Goal: Information Seeking & Learning: Check status

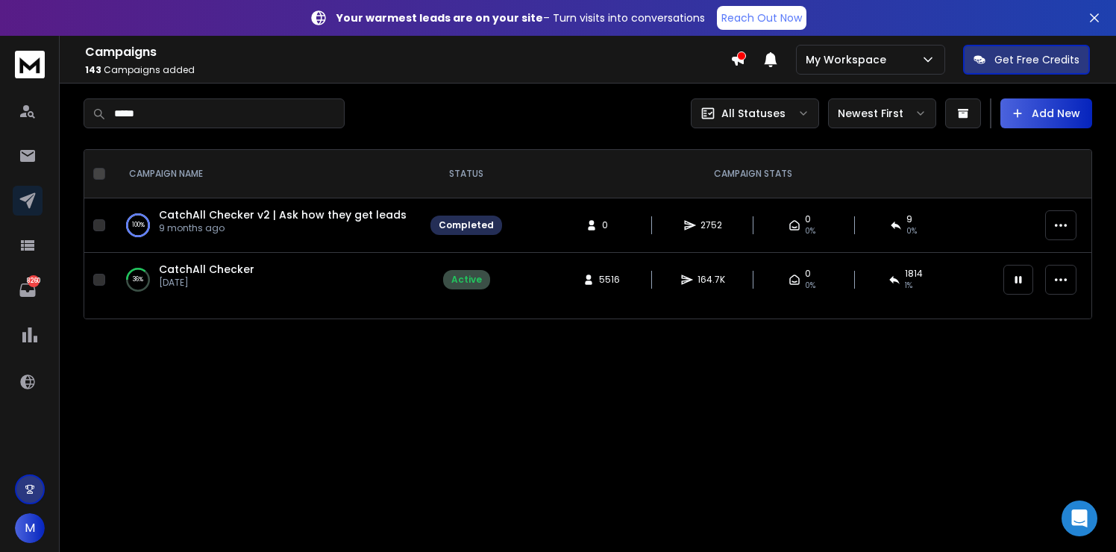
click at [163, 122] on input "*****" at bounding box center [214, 113] width 261 height 30
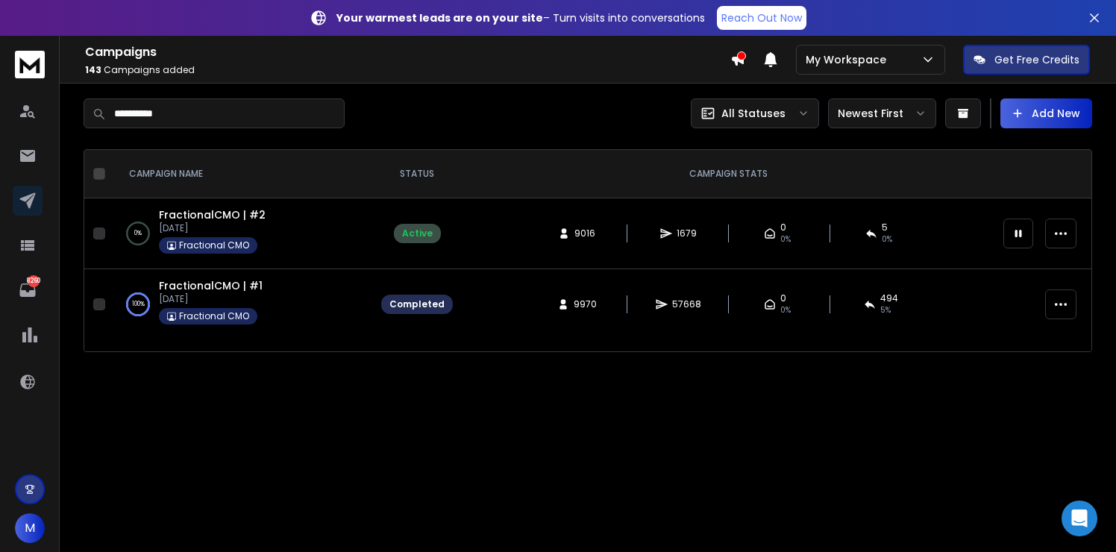
type input "**********"
click at [202, 206] on td "0 % FractionalCMO | #2 3 days ago Fractional CMO" at bounding box center [241, 233] width 261 height 71
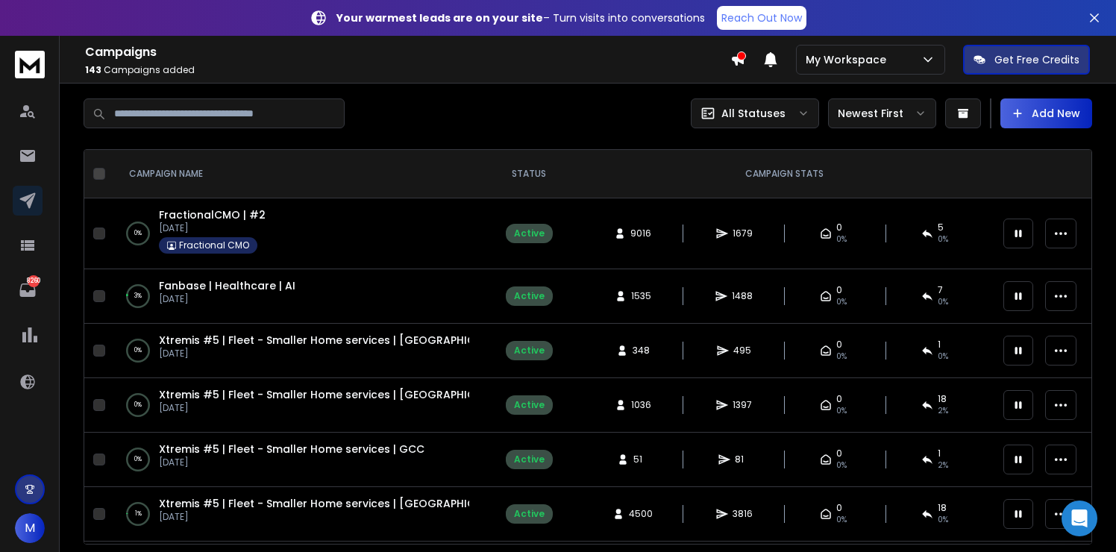
click at [316, 156] on th "CAMPAIGN NAME" at bounding box center [297, 174] width 373 height 48
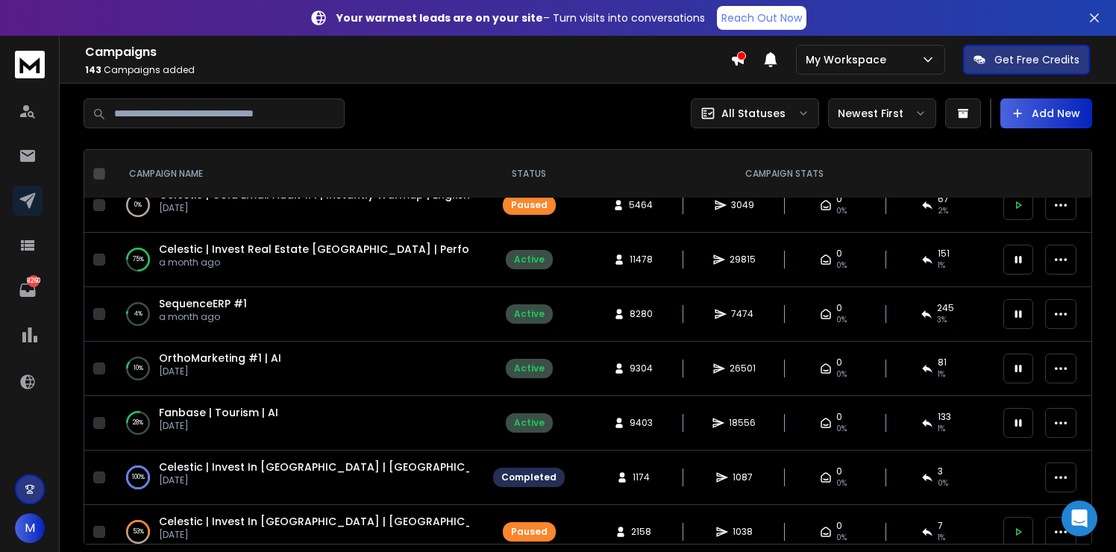
scroll to position [432, 0]
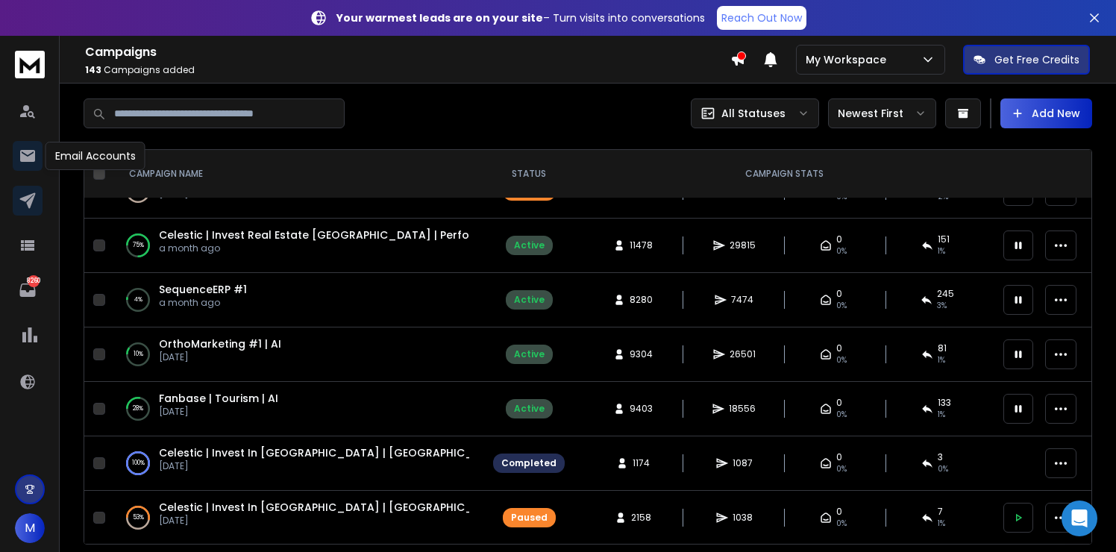
click at [37, 161] on link at bounding box center [28, 156] width 30 height 30
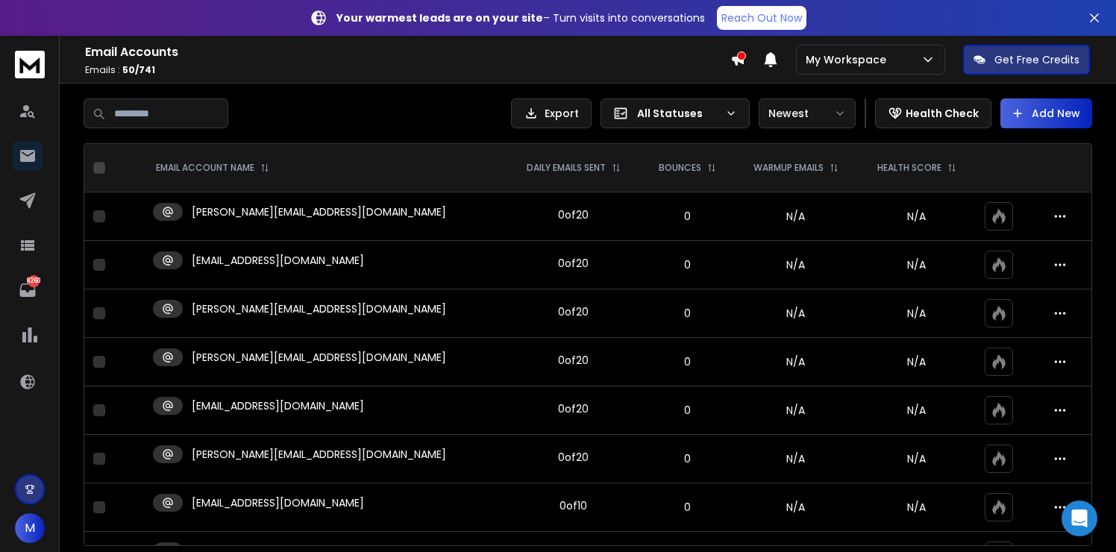
click at [178, 121] on input at bounding box center [156, 113] width 145 height 30
type input "**********"
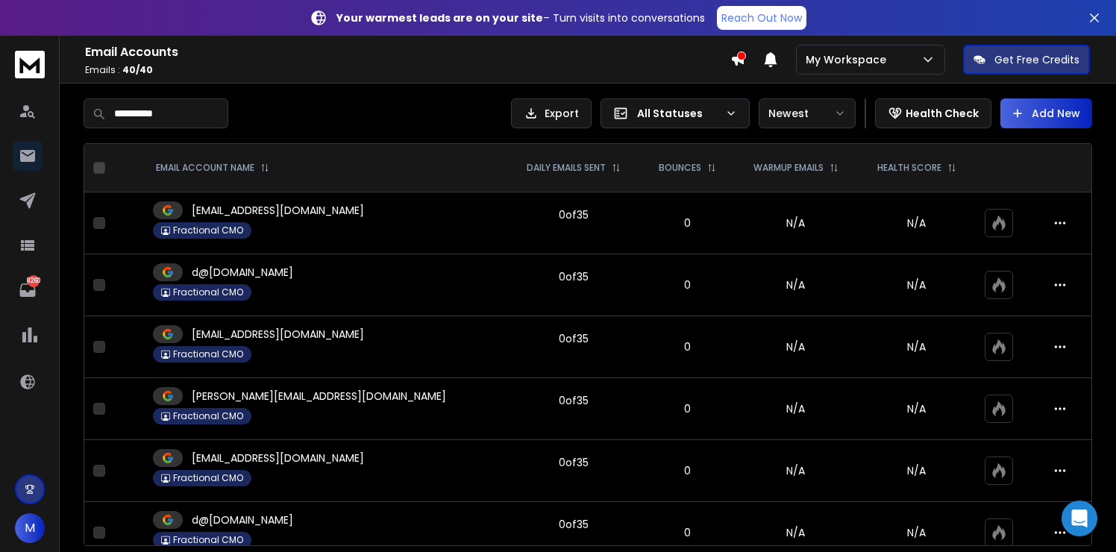
drag, startPoint x: 167, startPoint y: 112, endPoint x: 154, endPoint y: 76, distance: 38.0
click at [158, 83] on div "**********" at bounding box center [558, 298] width 1116 height 525
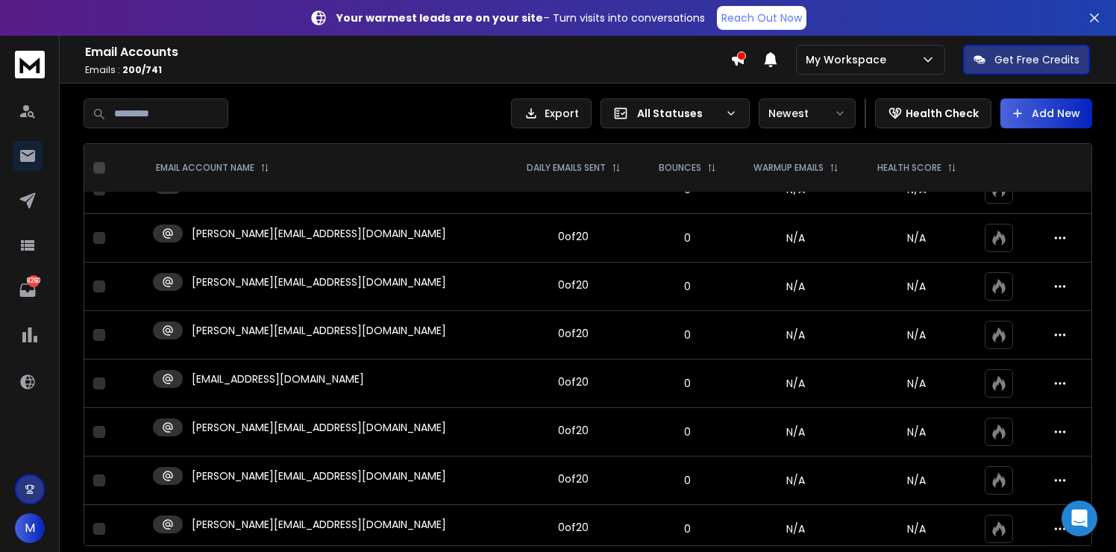
scroll to position [8075, 0]
click at [25, 194] on icon at bounding box center [28, 201] width 18 height 18
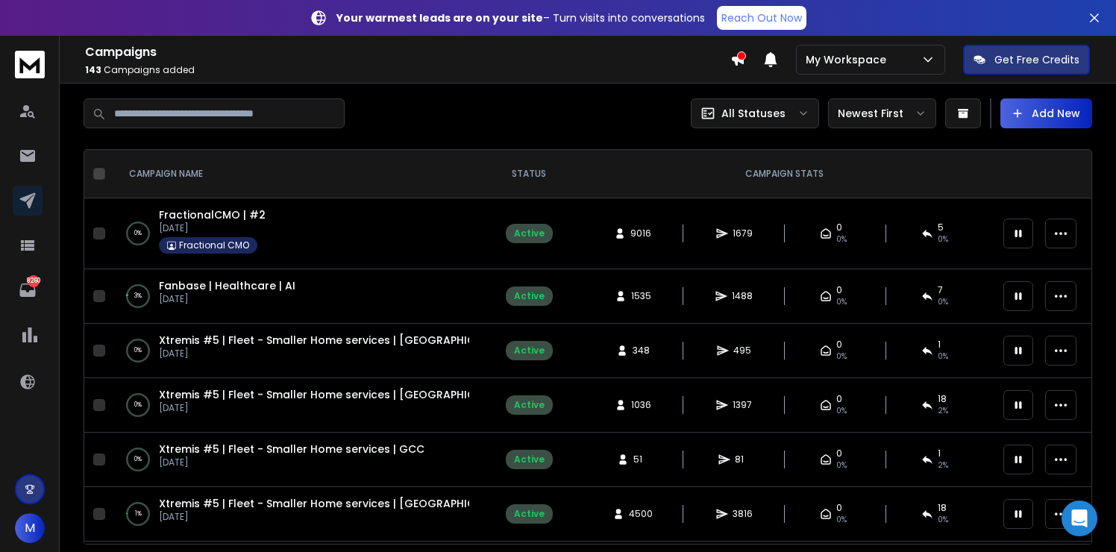
click at [255, 119] on input at bounding box center [214, 113] width 261 height 30
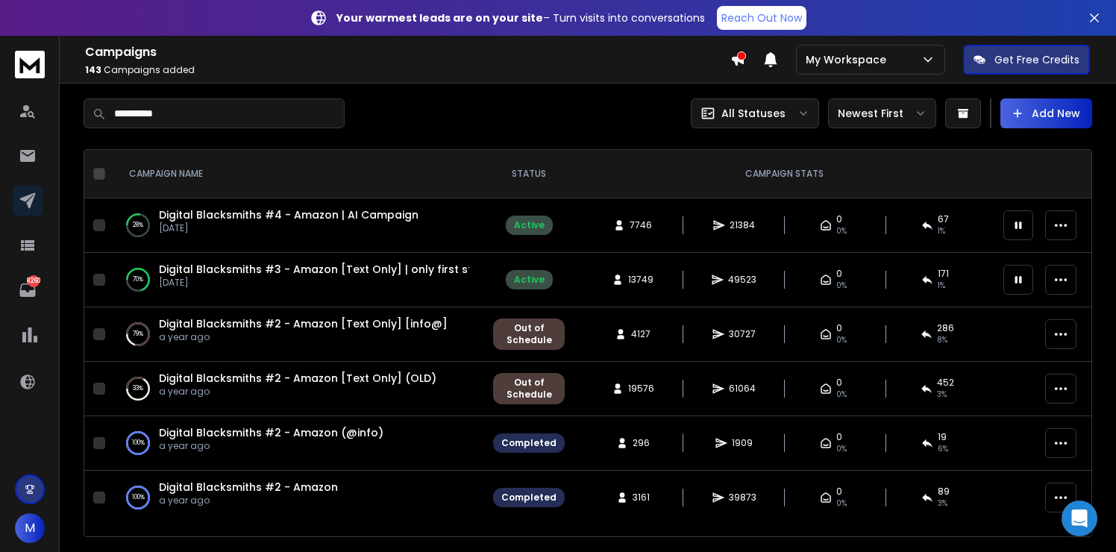
type input "**********"
click at [315, 214] on span "Digital Blacksmiths #4 - Amazon | AI Campaign" at bounding box center [289, 214] width 260 height 15
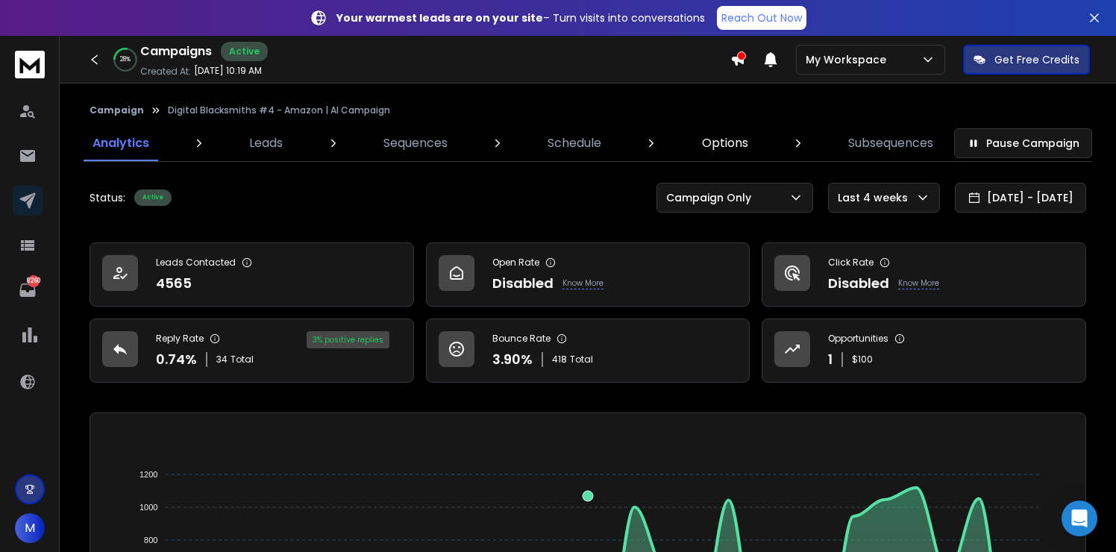
click at [732, 146] on p "Options" at bounding box center [725, 143] width 46 height 18
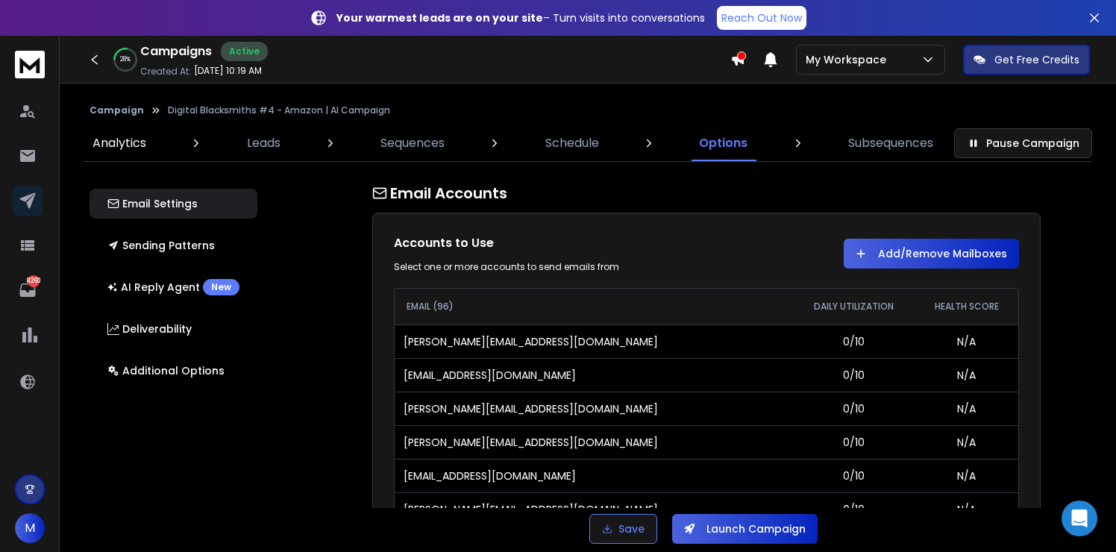
click at [117, 148] on p "Analytics" at bounding box center [119, 143] width 54 height 18
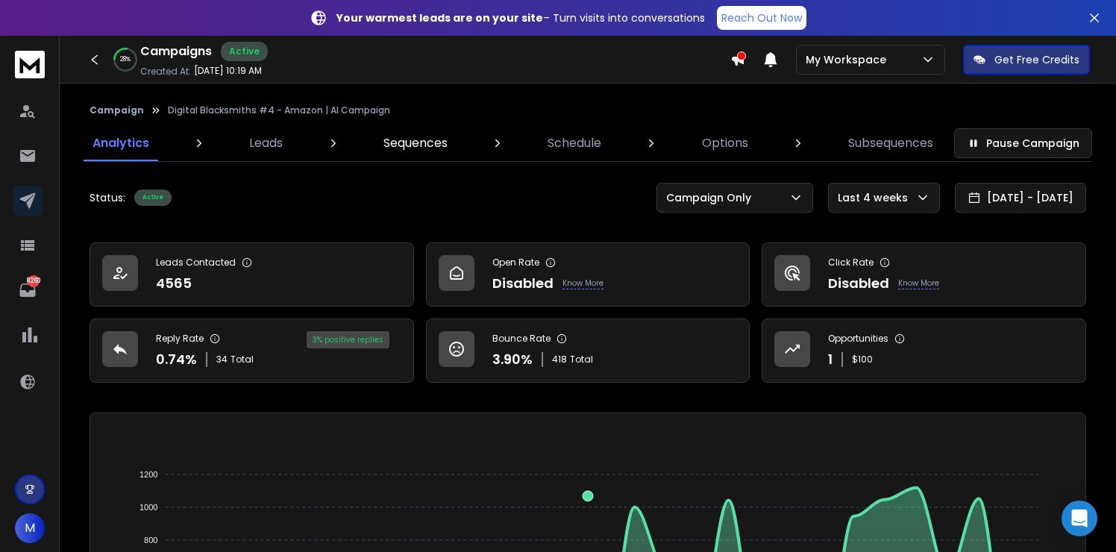
click at [442, 148] on p "Sequences" at bounding box center [415, 143] width 64 height 18
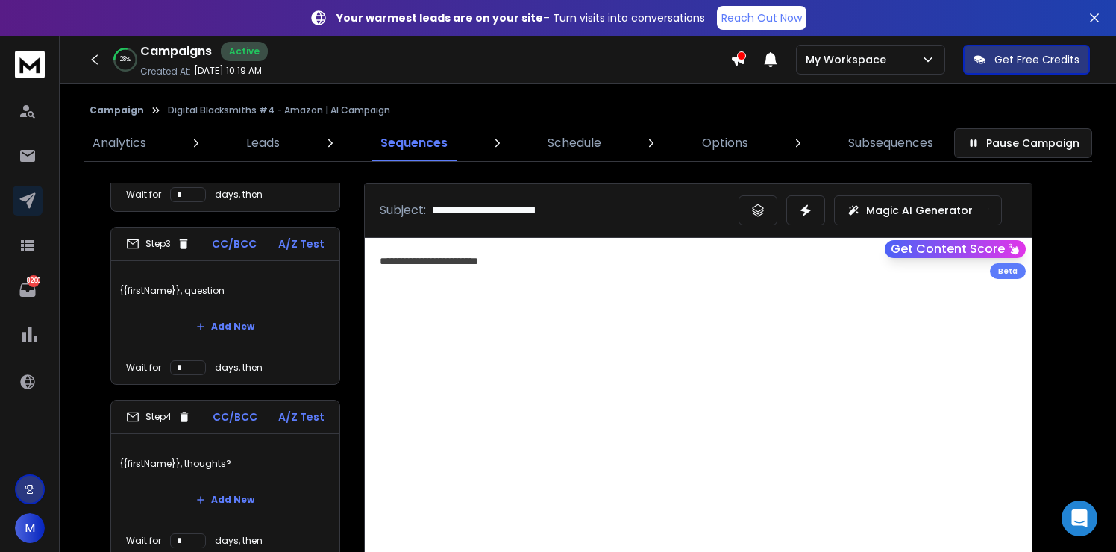
scroll to position [309, 0]
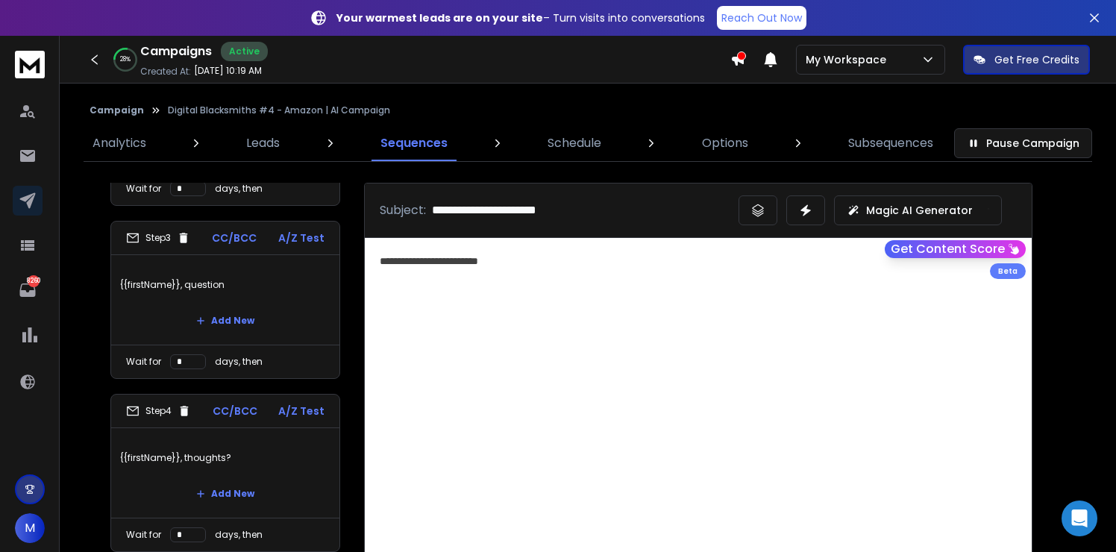
click at [223, 277] on p "{{firstName}}, question" at bounding box center [225, 285] width 210 height 42
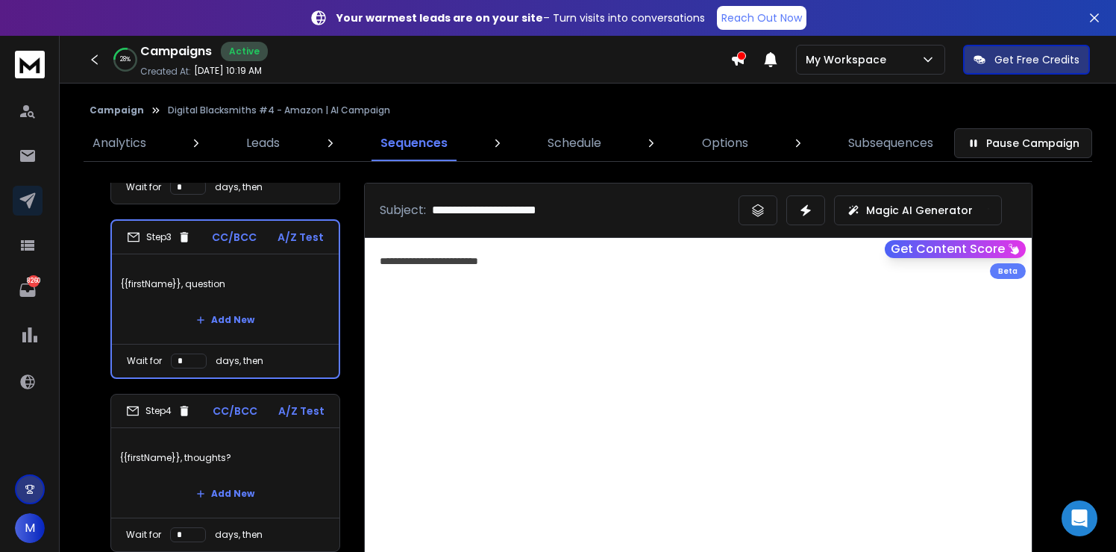
click at [210, 469] on p "{{firstName}}, thoughts?" at bounding box center [225, 458] width 210 height 42
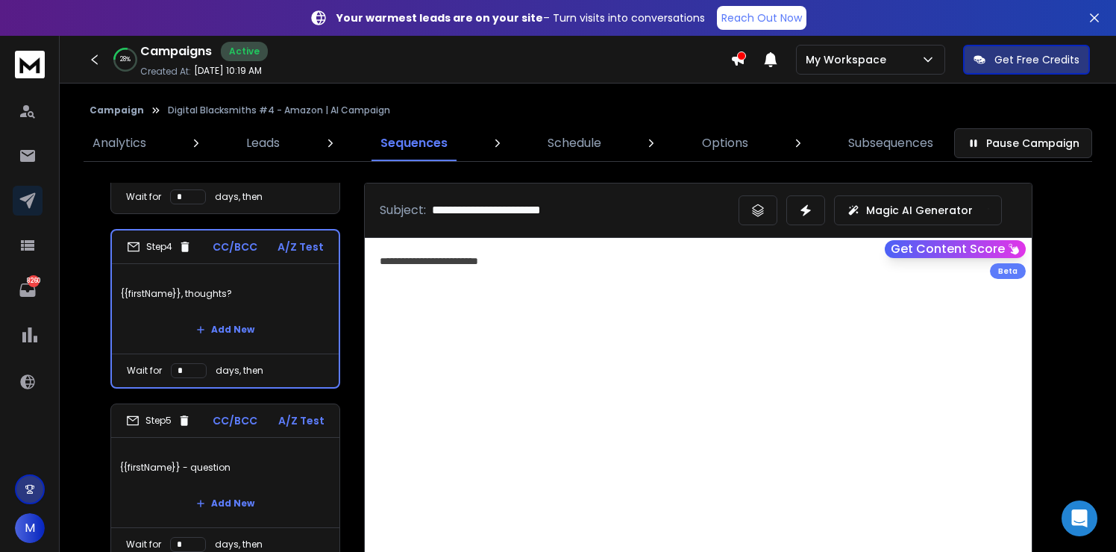
scroll to position [605, 0]
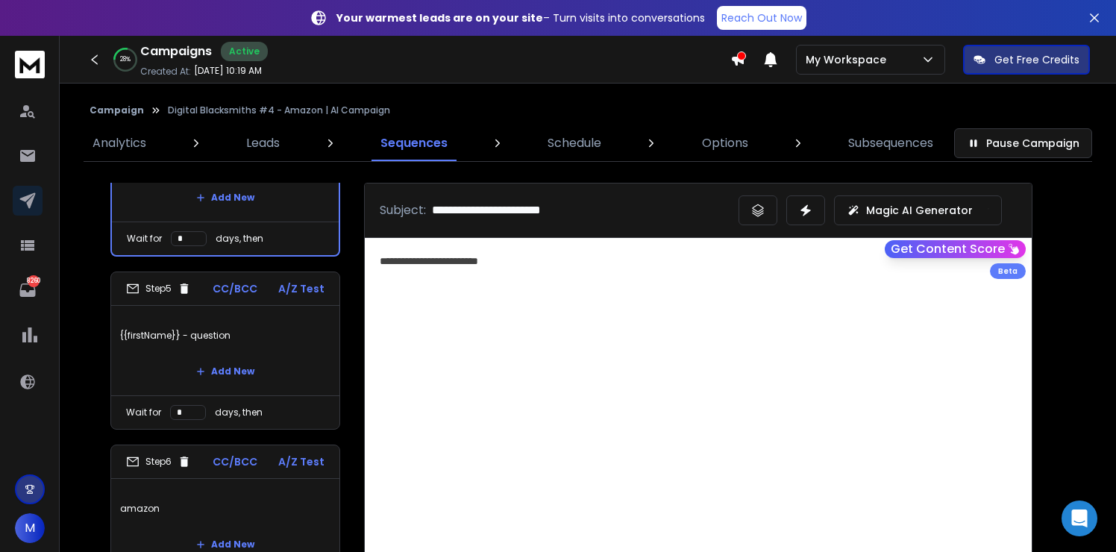
click at [200, 327] on p "{{firstName}} - question" at bounding box center [225, 336] width 210 height 42
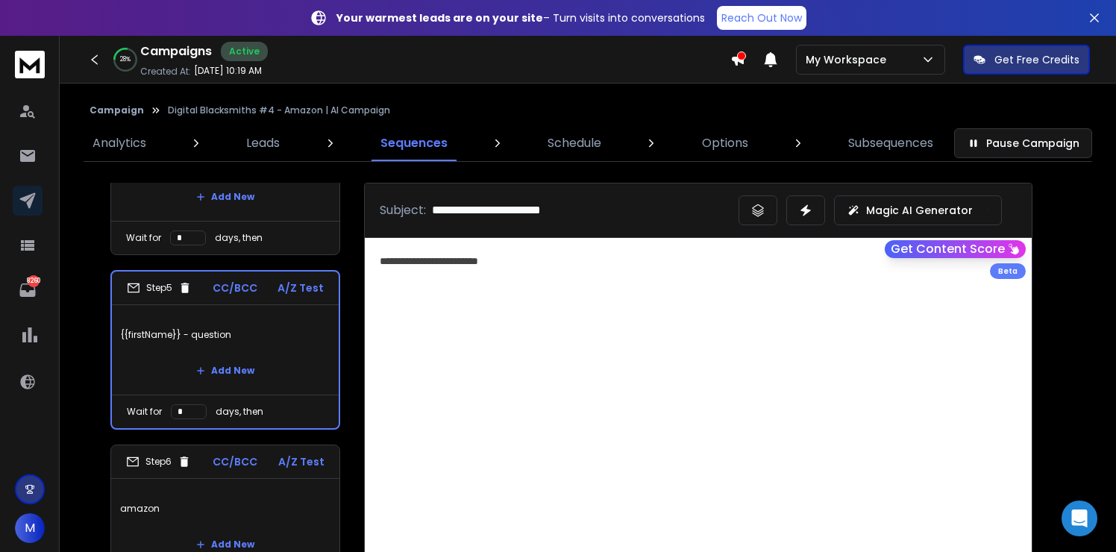
click at [185, 500] on p "amazon" at bounding box center [225, 509] width 210 height 42
type input "******"
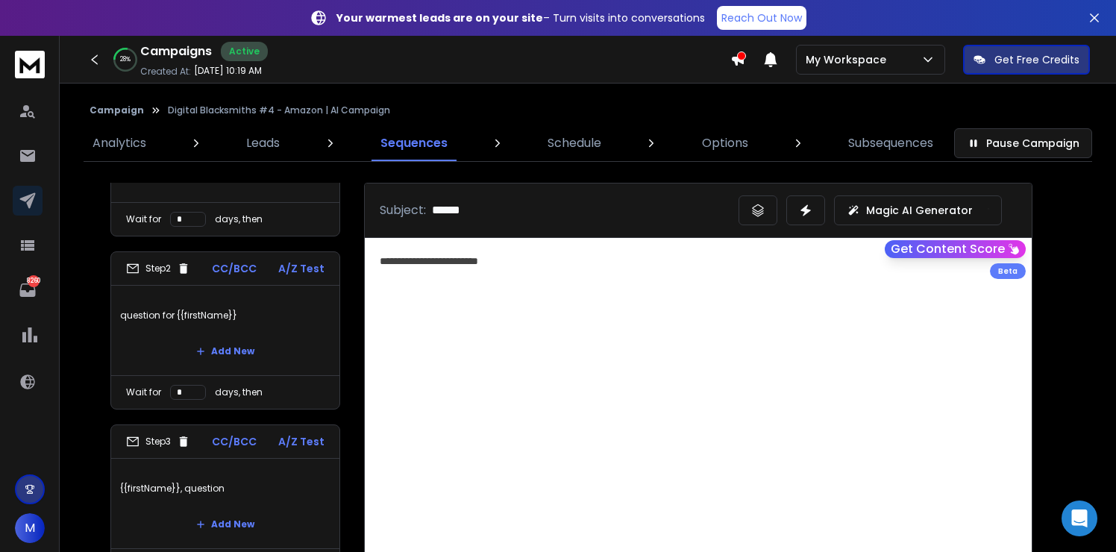
scroll to position [0, 0]
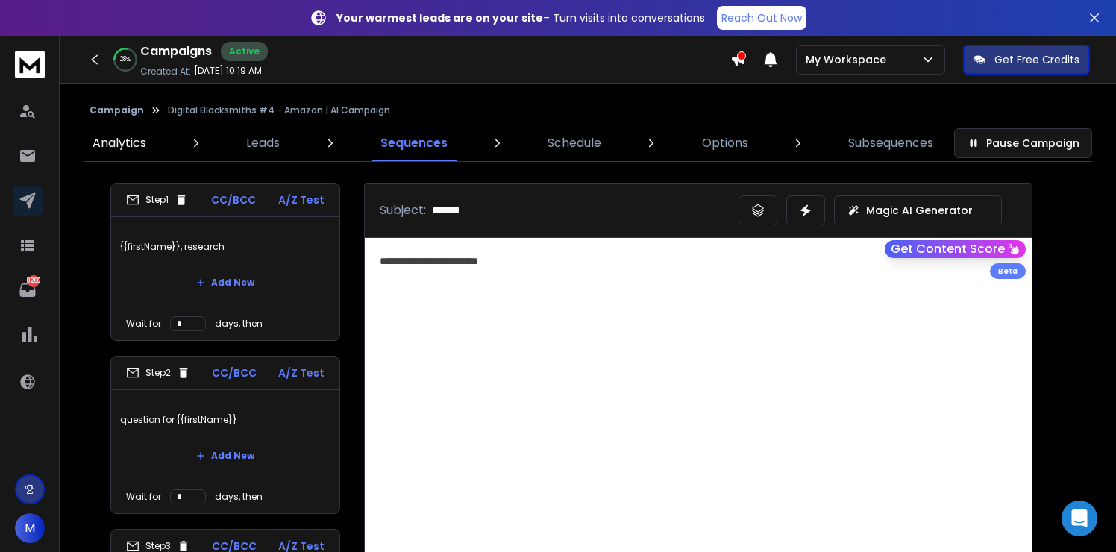
click at [126, 142] on p "Analytics" at bounding box center [119, 143] width 54 height 18
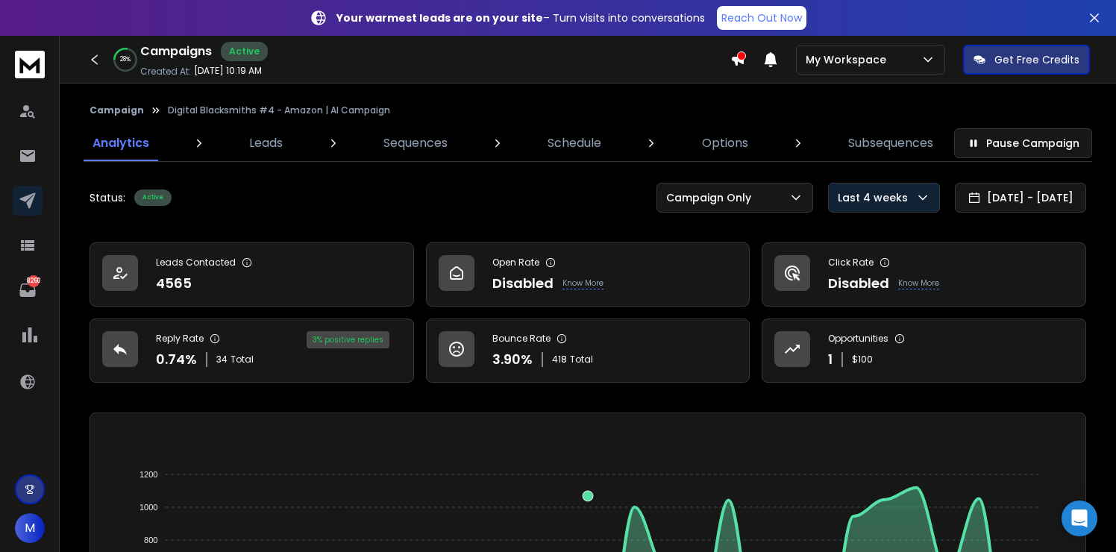
click at [837, 203] on p "Last 4 weeks" at bounding box center [875, 197] width 76 height 15
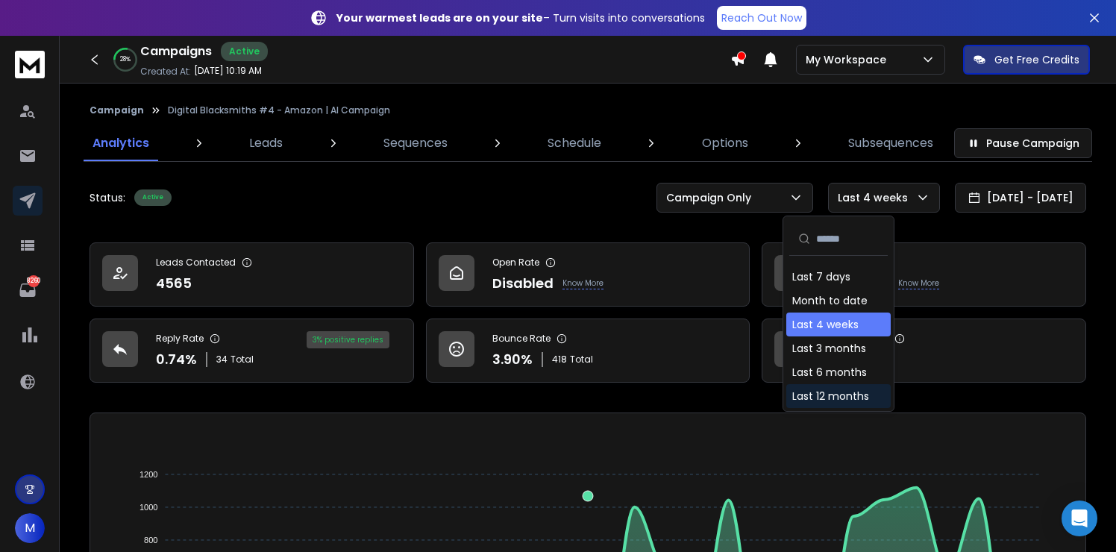
click at [799, 391] on div "Last 12 months" at bounding box center [830, 396] width 77 height 15
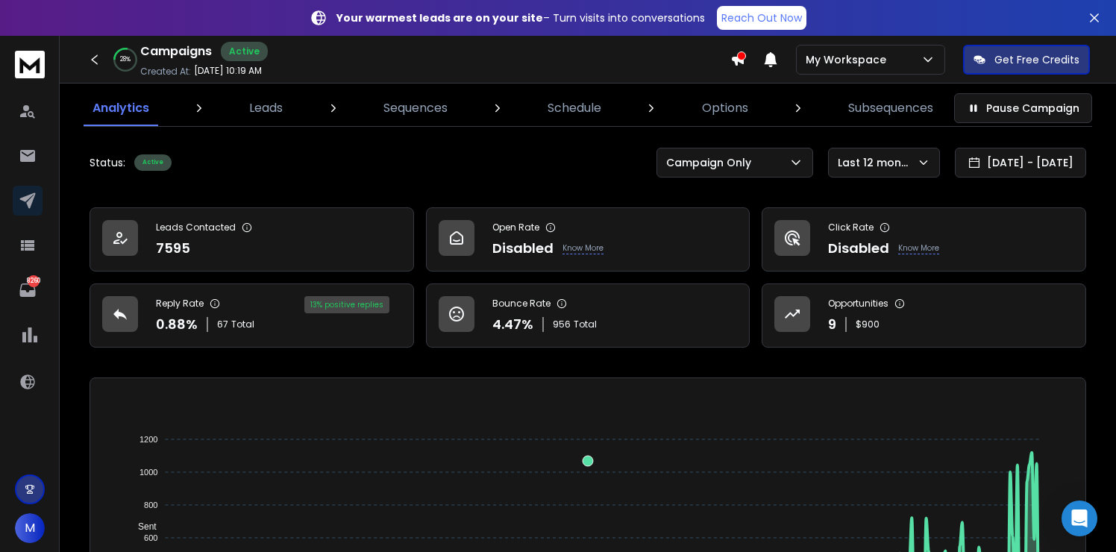
scroll to position [37, 0]
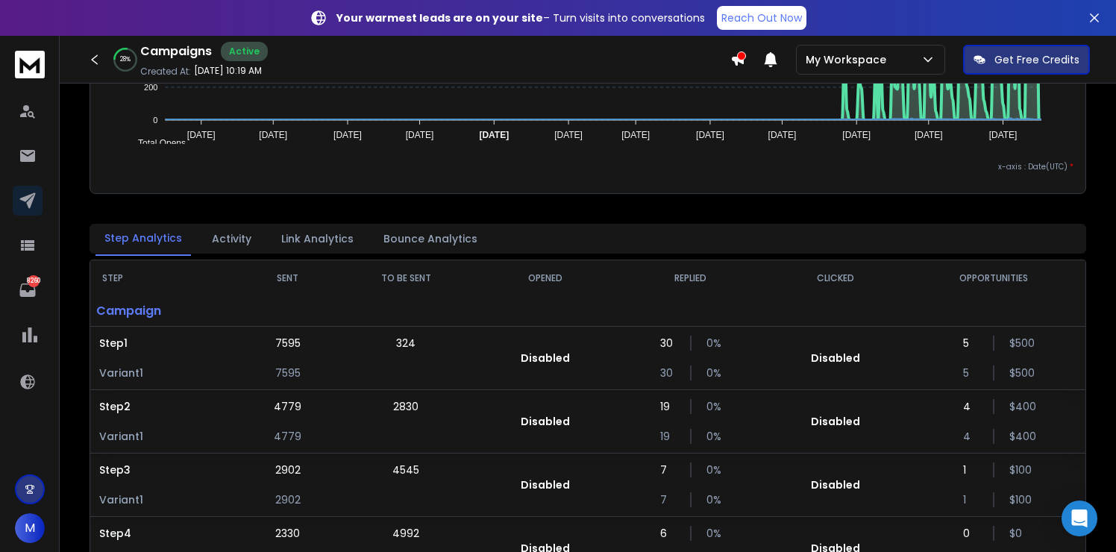
scroll to position [733, 0]
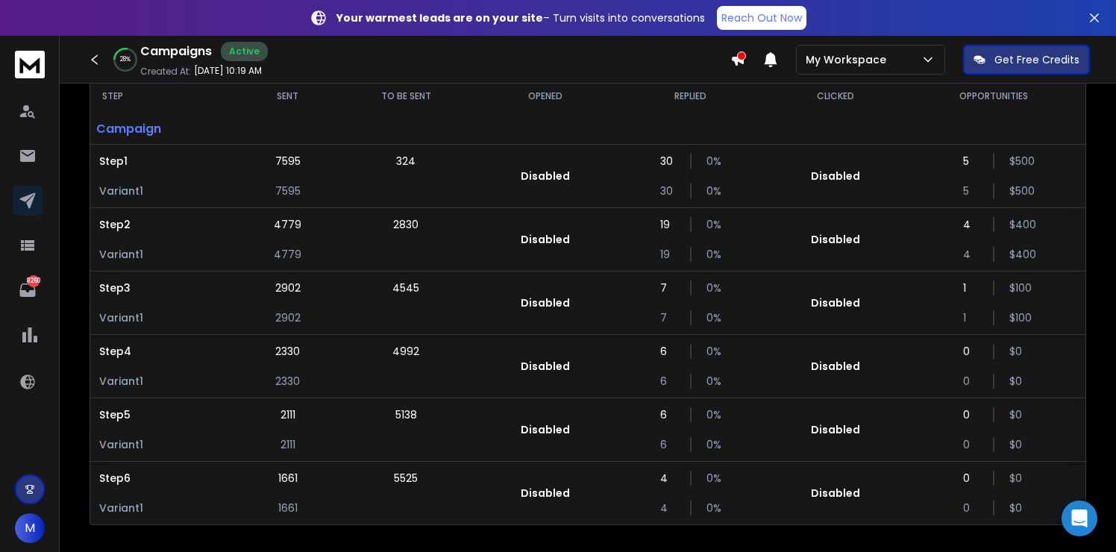
click at [26, 205] on icon at bounding box center [28, 201] width 18 height 18
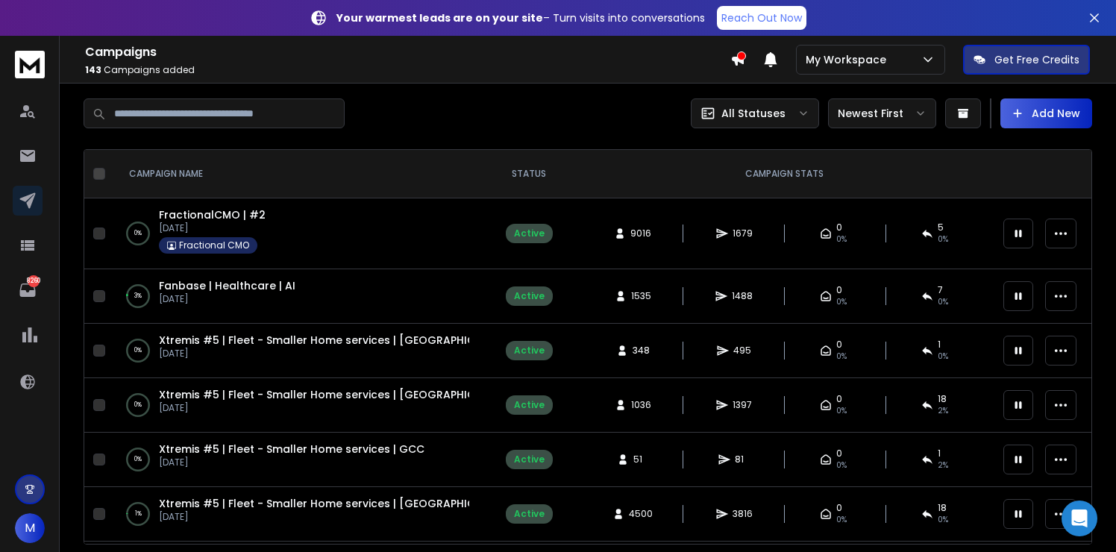
click at [275, 102] on input at bounding box center [214, 113] width 261 height 30
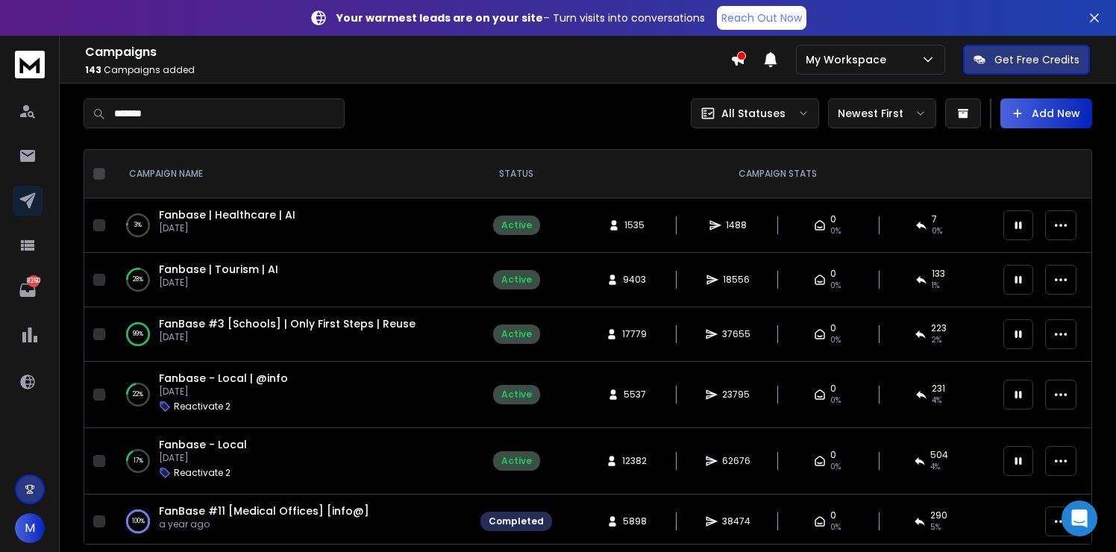
type input "*******"
click at [458, 168] on th "CAMPAIGN NAME" at bounding box center [291, 174] width 360 height 48
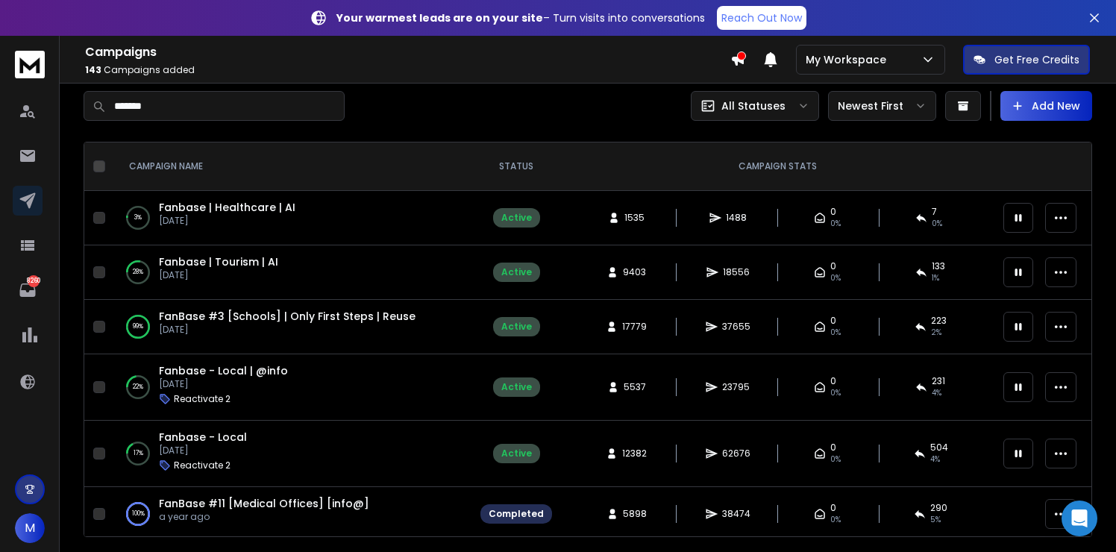
click at [515, 173] on th "STATUS" at bounding box center [515, 166] width 89 height 48
click at [210, 205] on span "Fanbase | Healthcare | AI" at bounding box center [227, 207] width 136 height 15
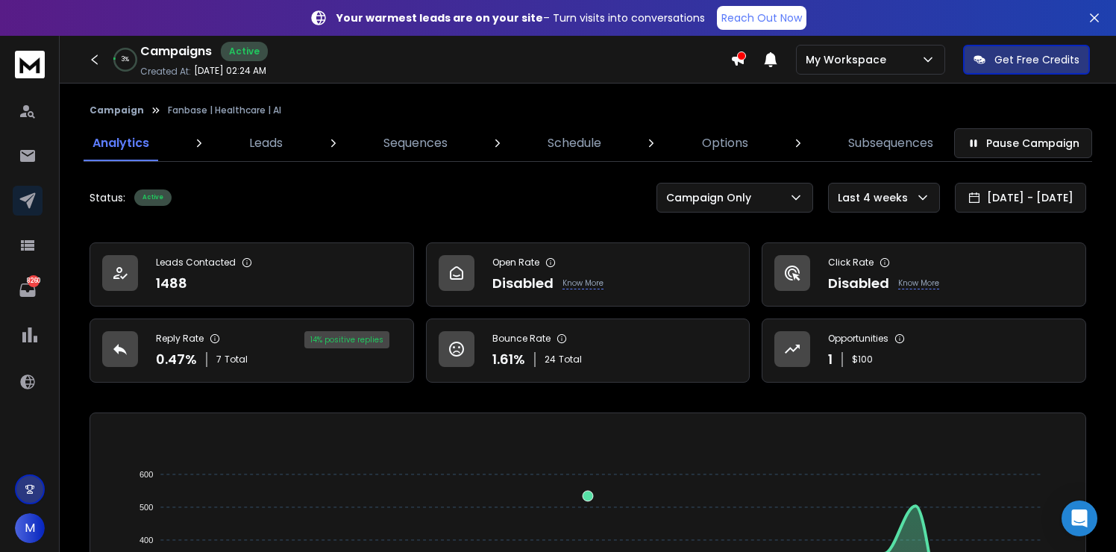
click at [570, 207] on div "Status: Active Pause Campaign Campaign Only Last 4 weeks 20 Jul 2025 - 17 Aug 2…" at bounding box center [587, 198] width 996 height 30
click at [600, 151] on p "Schedule" at bounding box center [574, 143] width 54 height 18
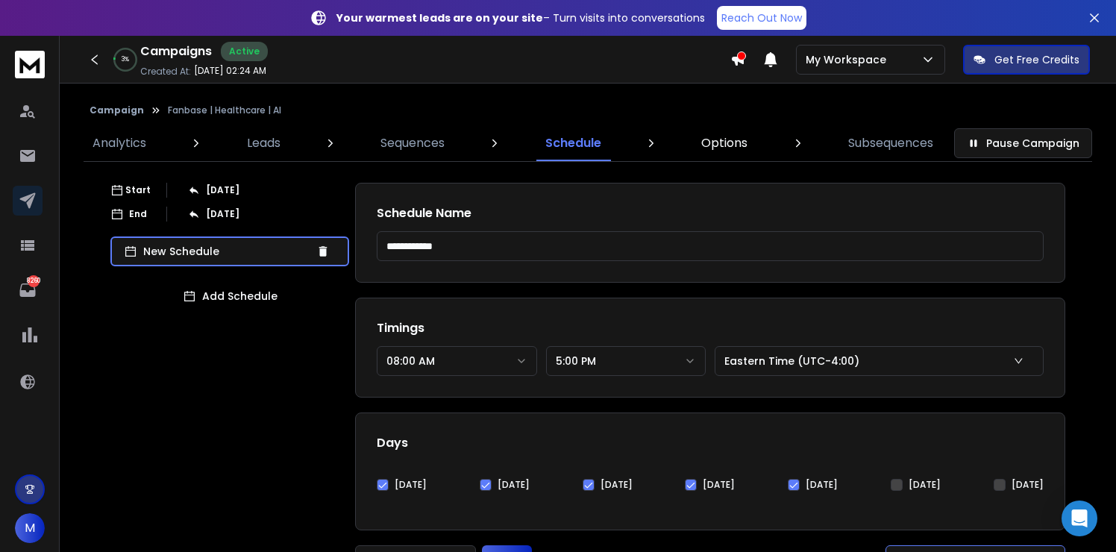
click at [706, 150] on p "Options" at bounding box center [724, 143] width 46 height 18
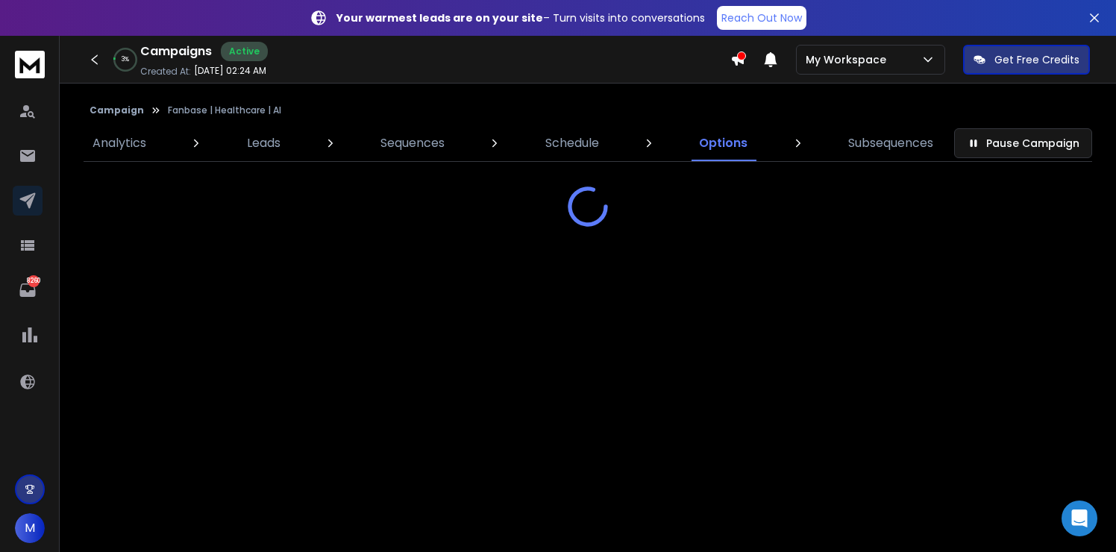
select select "*"
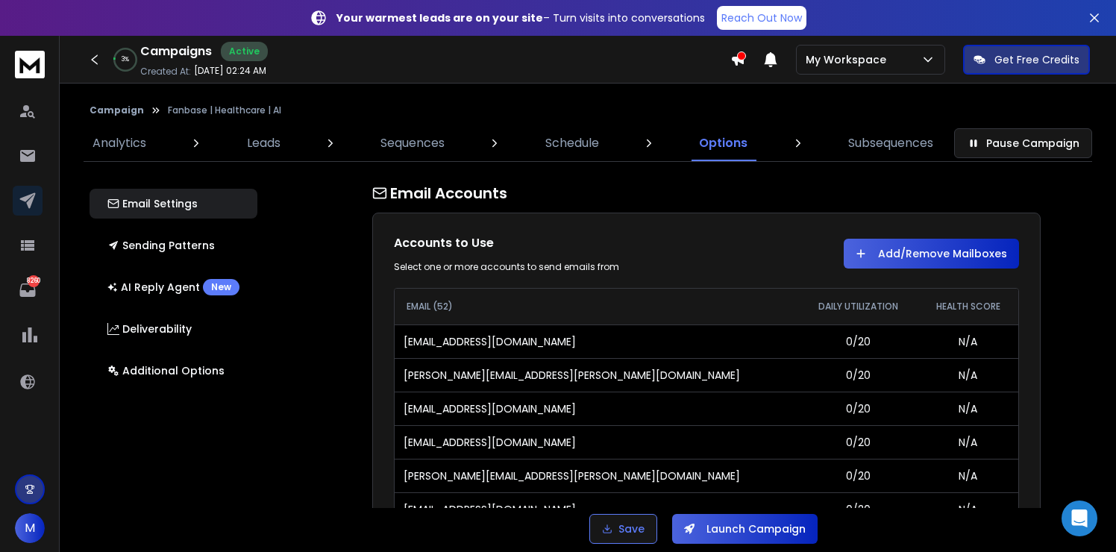
click at [557, 238] on h1 "Accounts to Use" at bounding box center [543, 243] width 298 height 18
click at [28, 196] on icon at bounding box center [27, 200] width 16 height 16
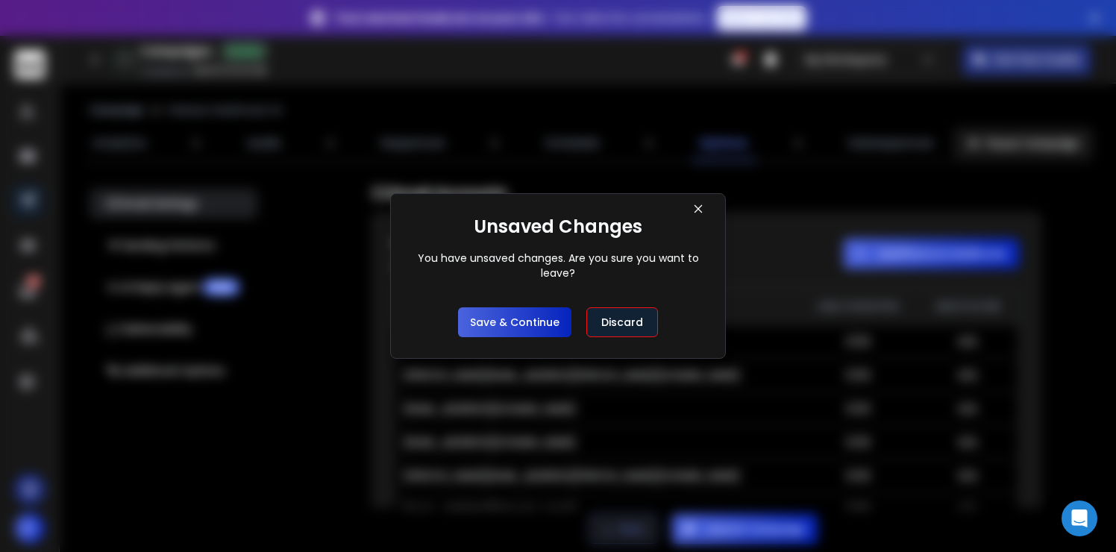
click at [611, 330] on button "Discard" at bounding box center [622, 322] width 72 height 30
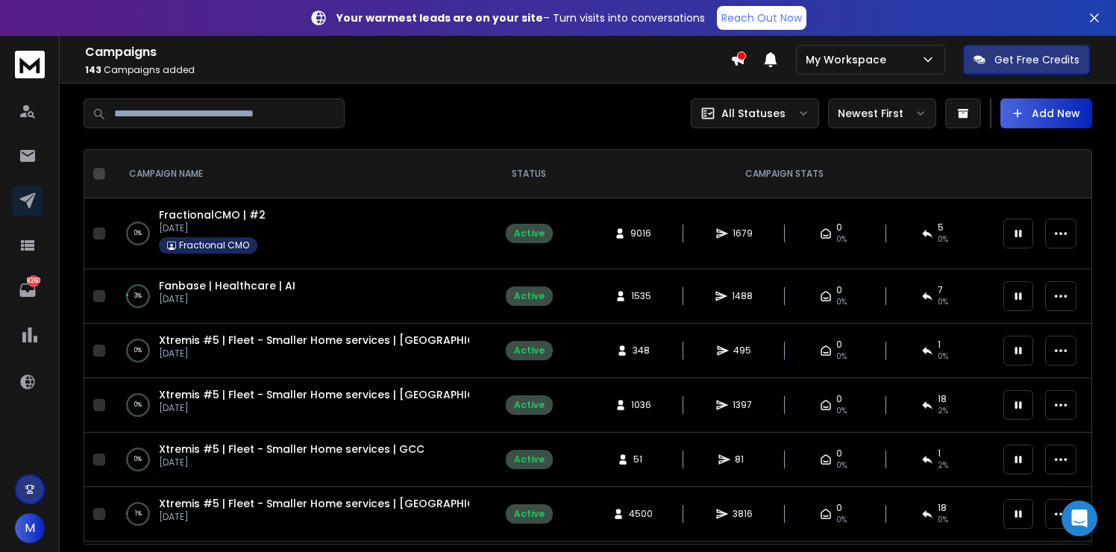
click at [273, 109] on input at bounding box center [214, 113] width 261 height 30
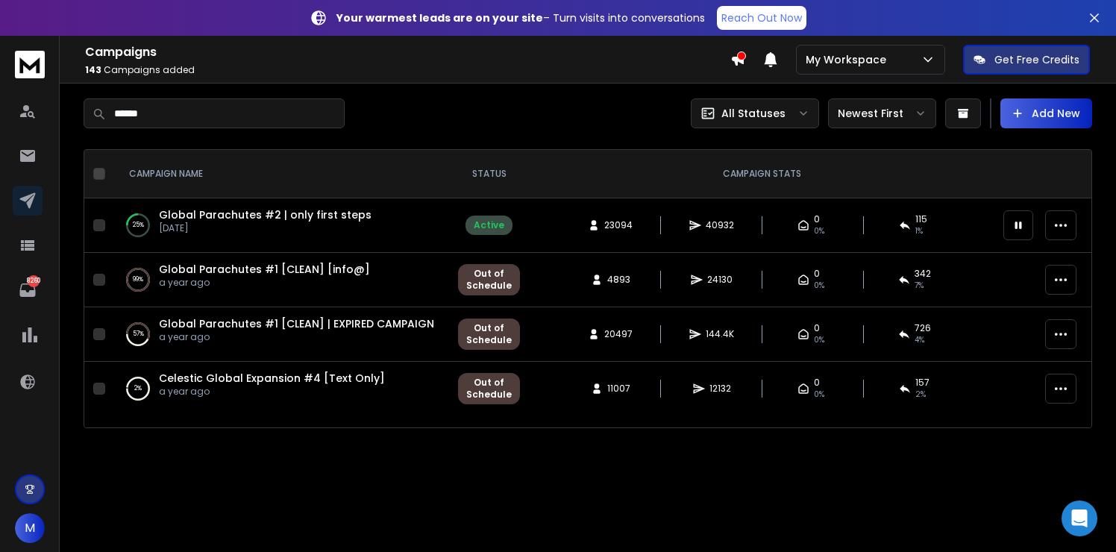
type input "******"
click at [303, 214] on span "Global Parachutes #2 | only first steps" at bounding box center [265, 214] width 213 height 15
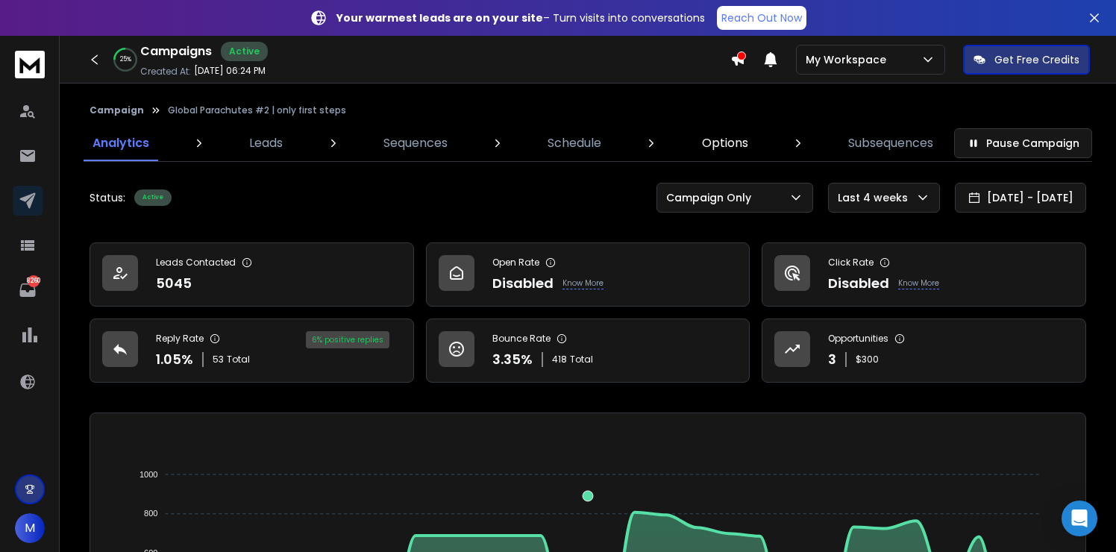
click at [720, 142] on p "Options" at bounding box center [725, 143] width 46 height 18
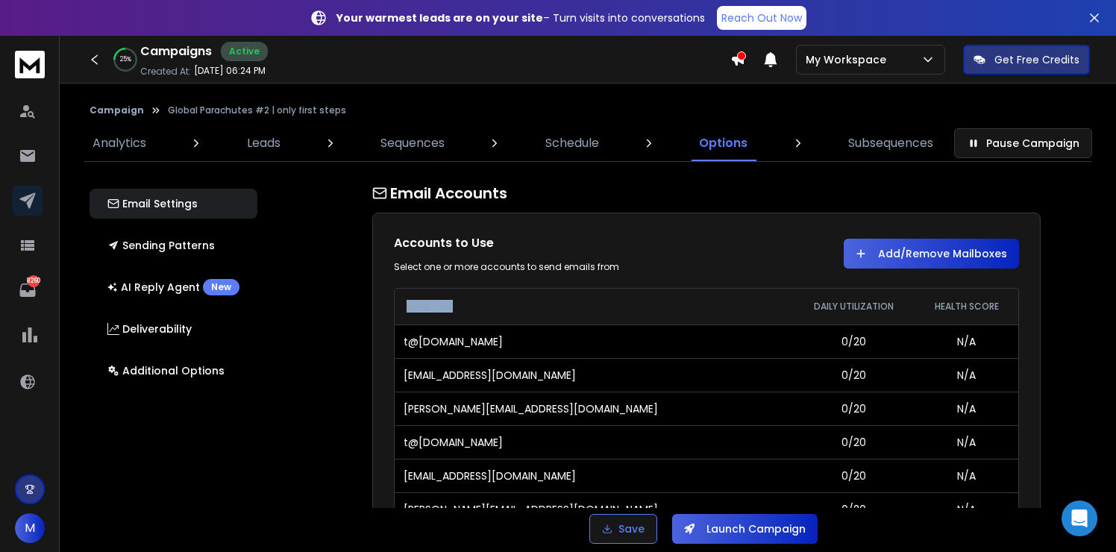
drag, startPoint x: 464, startPoint y: 306, endPoint x: 403, endPoint y: 305, distance: 61.2
click at [403, 305] on th "EMAIL (58)" at bounding box center [593, 307] width 398 height 36
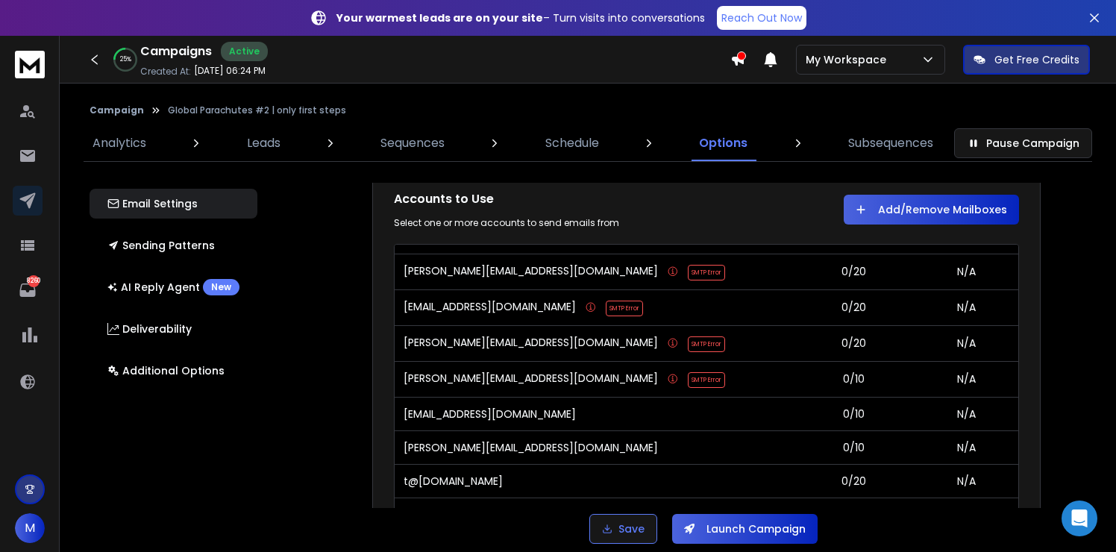
scroll to position [729, 0]
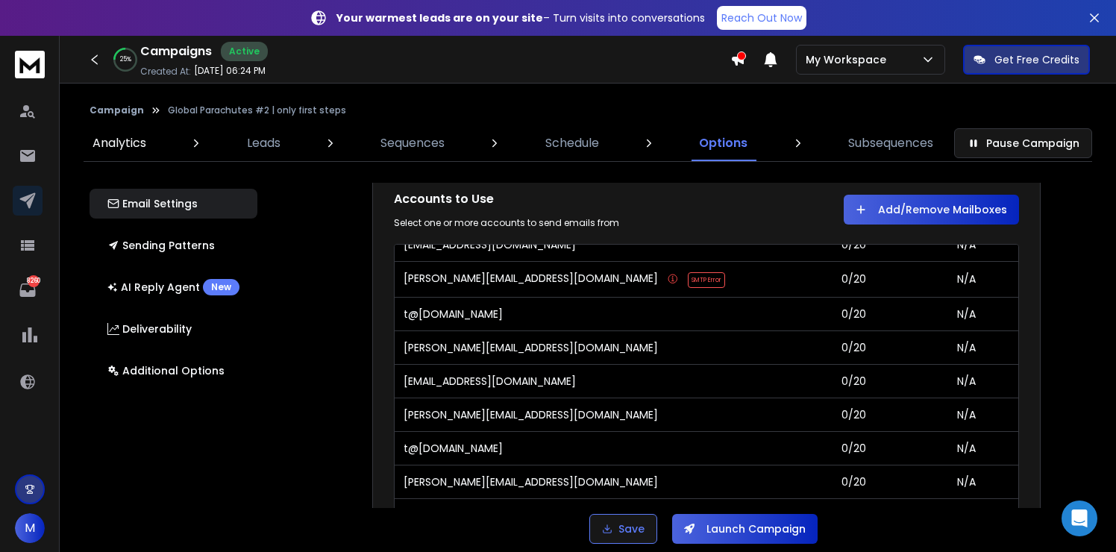
click at [142, 146] on p "Analytics" at bounding box center [119, 143] width 54 height 18
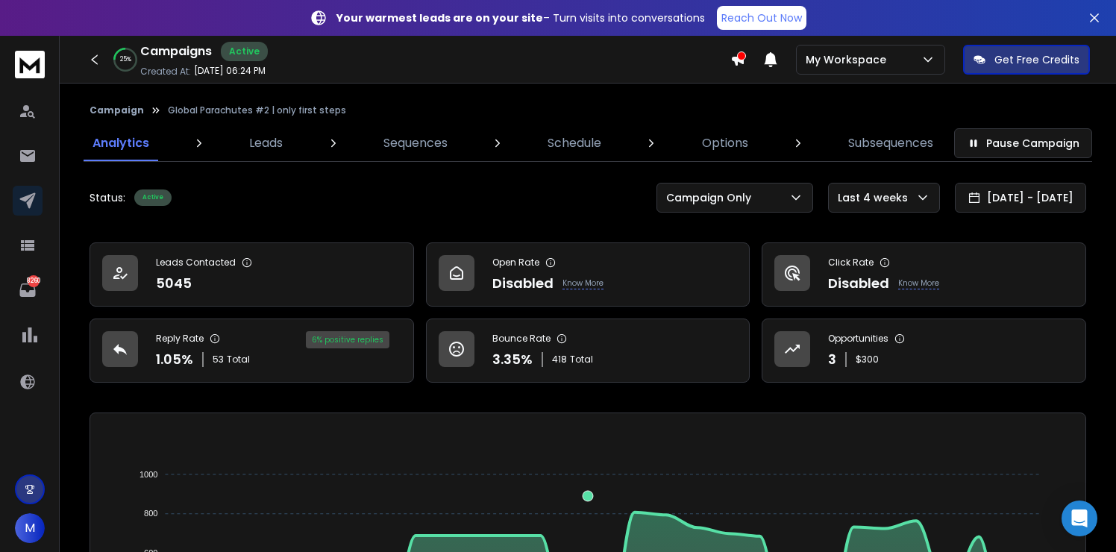
click at [567, 118] on div "Campaign Global Parachutes #2 | only first steps" at bounding box center [588, 110] width 1008 height 24
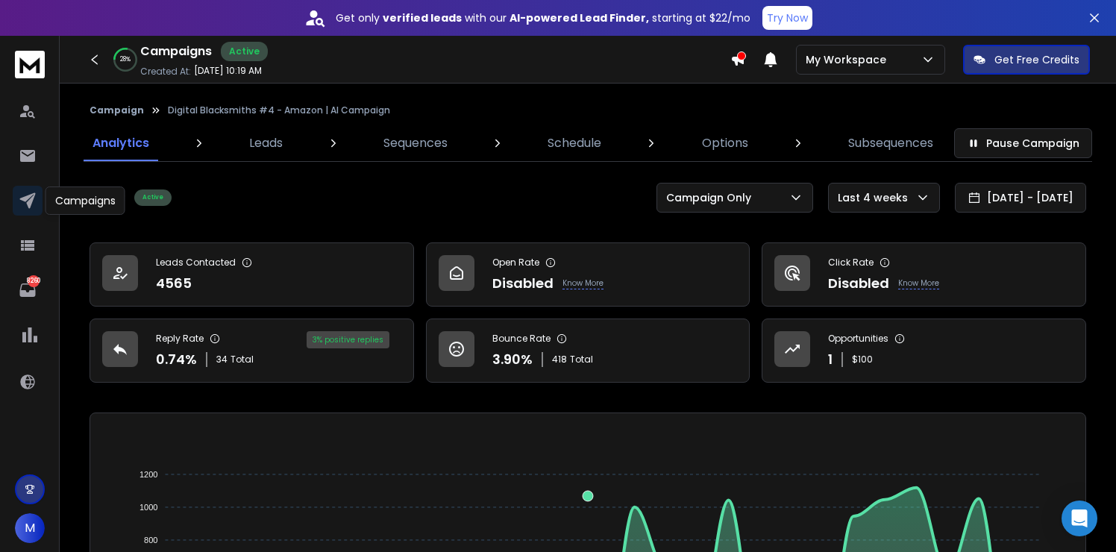
click at [24, 196] on icon at bounding box center [28, 201] width 18 height 18
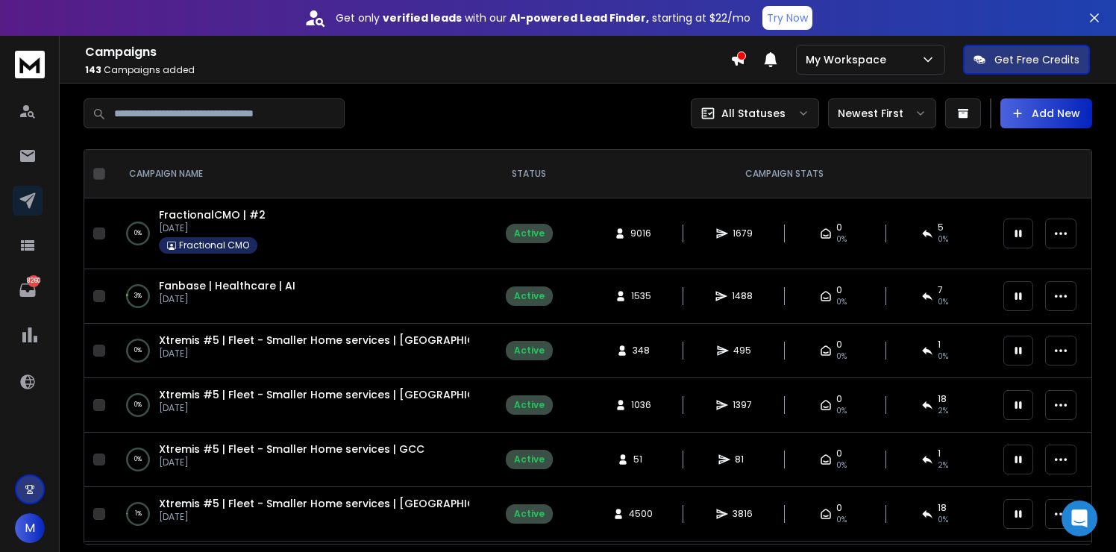
click at [193, 106] on input at bounding box center [214, 113] width 261 height 30
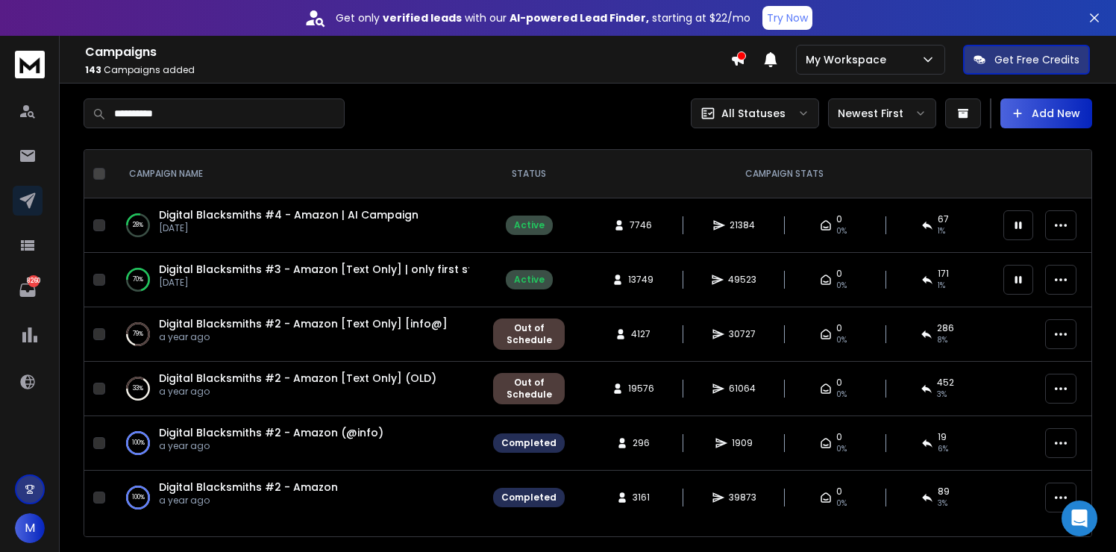
type input "**********"
click at [322, 268] on span "Digital Blacksmiths #3 - Amazon [Text Only] | only first steps" at bounding box center [325, 269] width 333 height 15
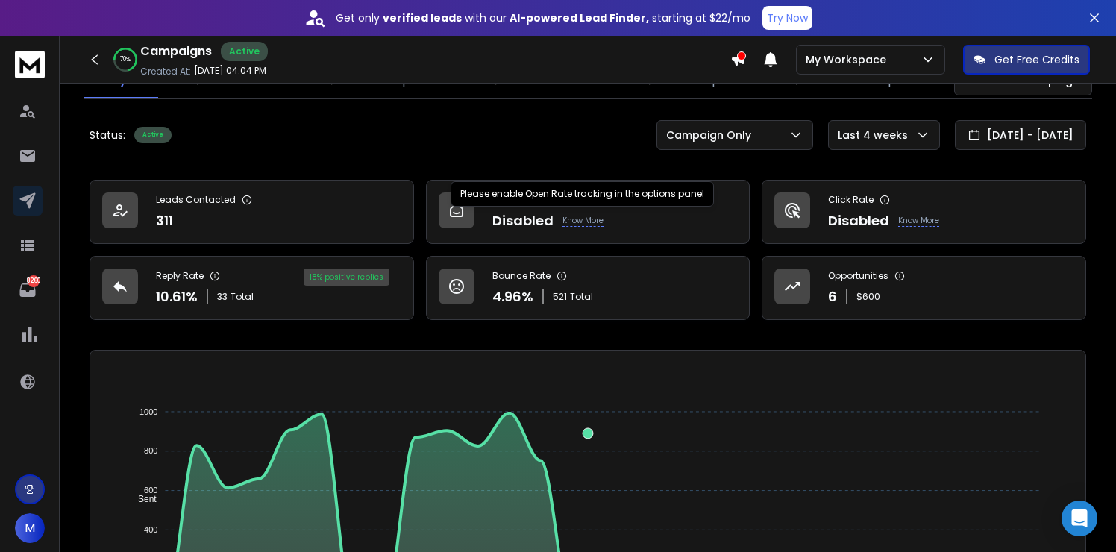
scroll to position [55, 0]
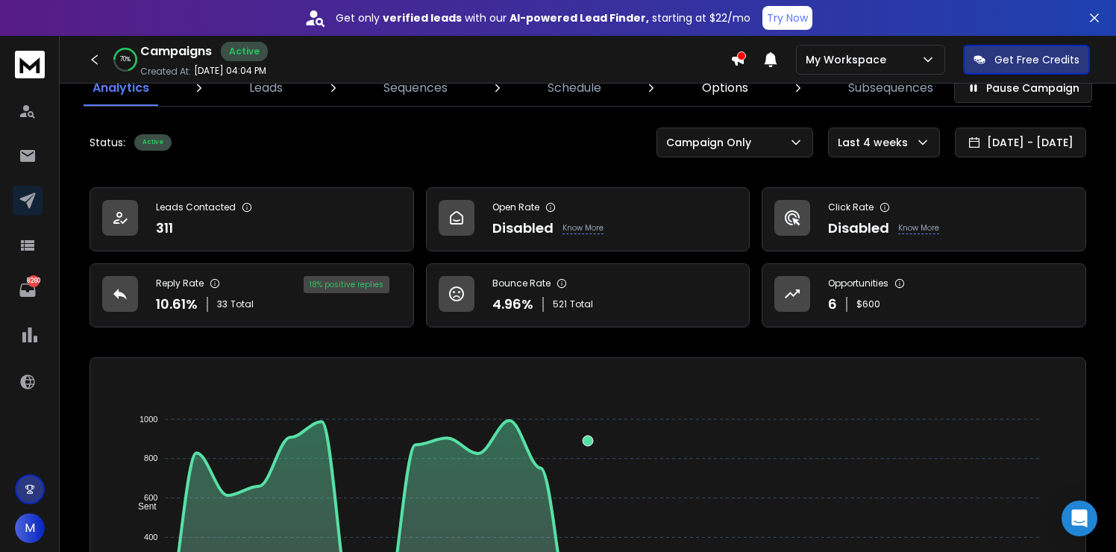
click at [730, 89] on p "Options" at bounding box center [725, 88] width 46 height 18
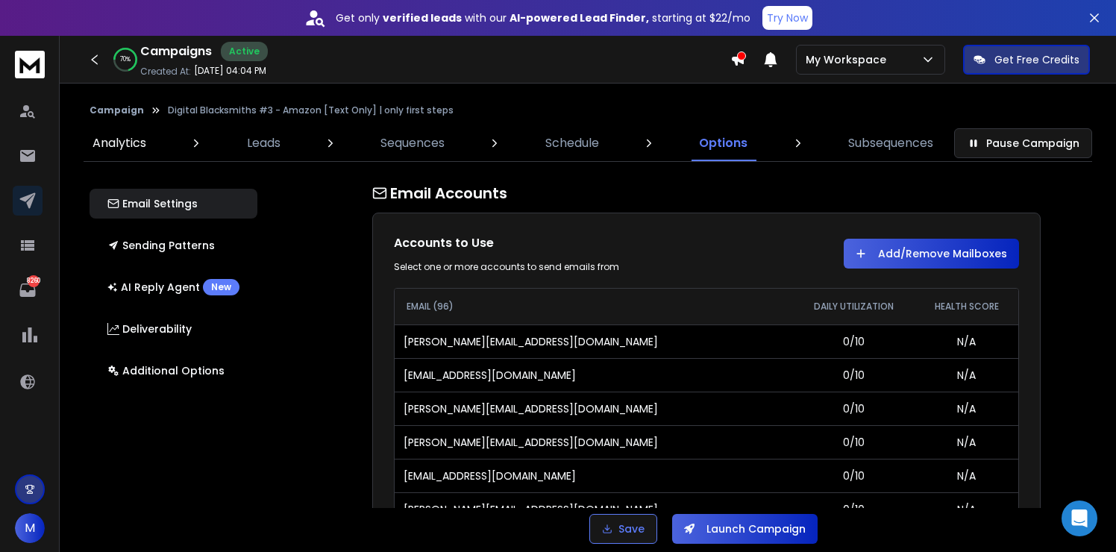
click at [139, 149] on p "Analytics" at bounding box center [119, 143] width 54 height 18
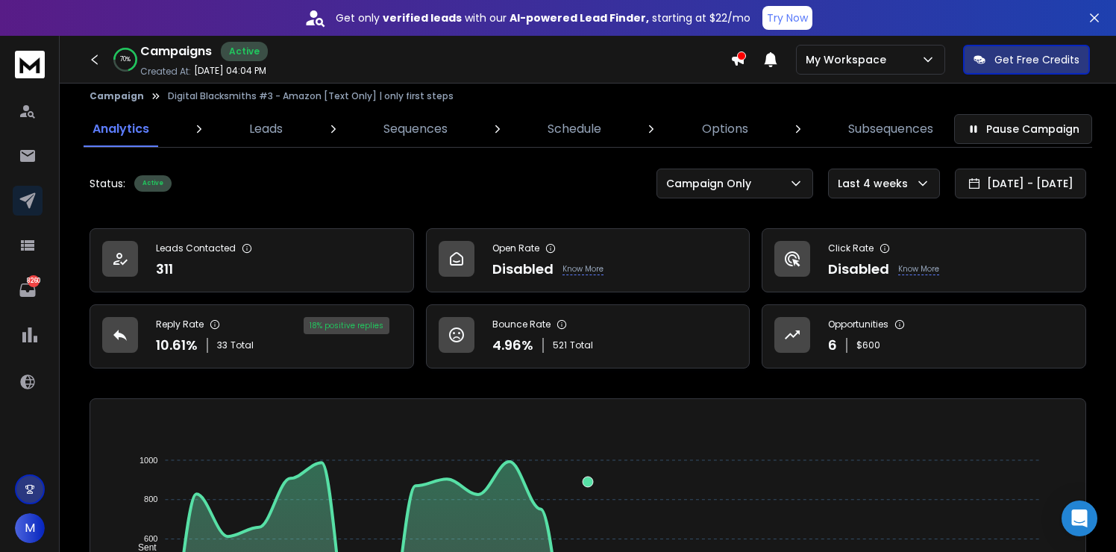
scroll to position [23, 0]
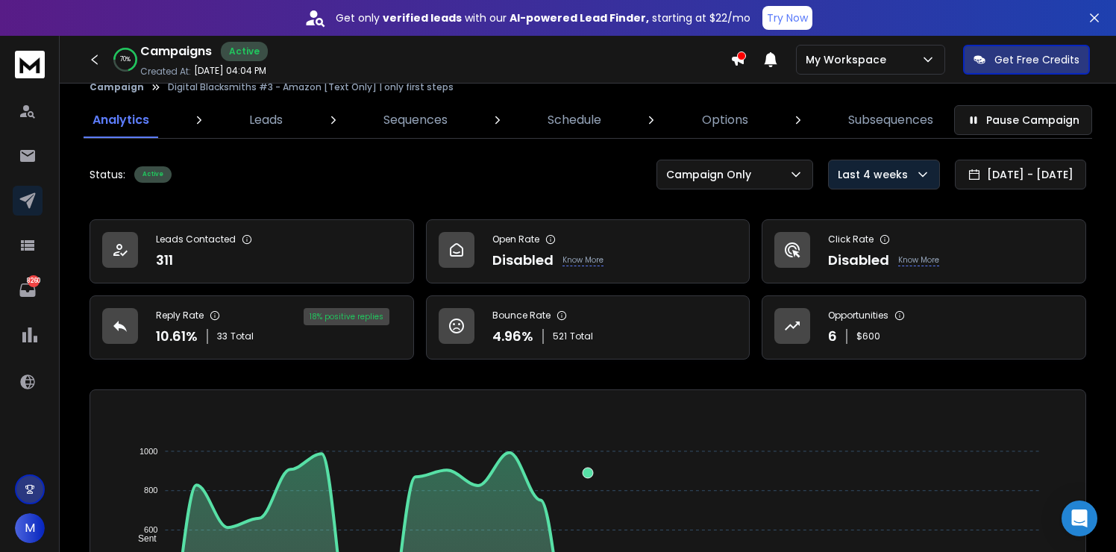
click at [837, 172] on p "Last 4 weeks" at bounding box center [875, 174] width 76 height 15
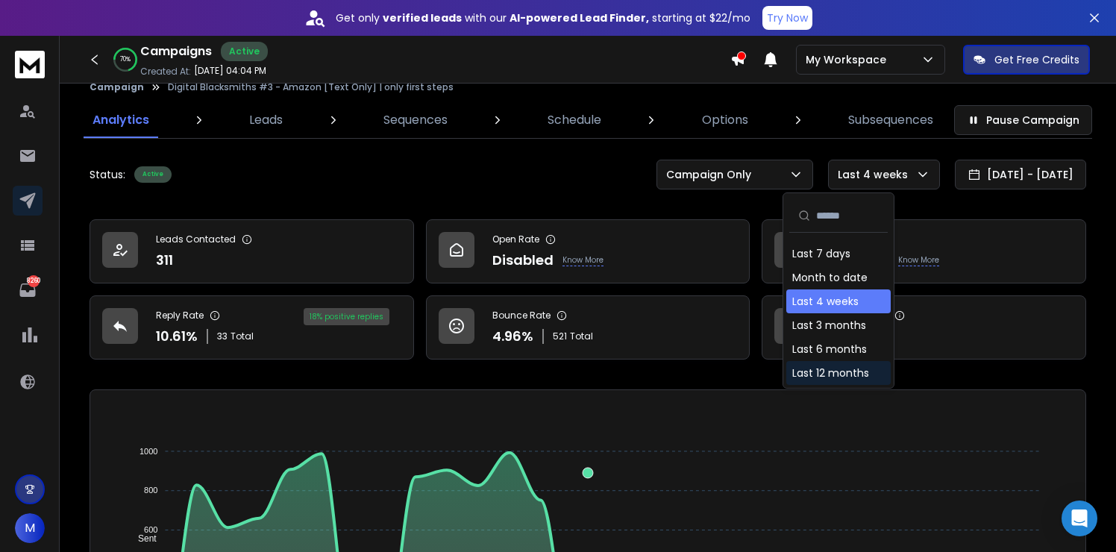
click at [837, 371] on div "Last 12 months" at bounding box center [830, 372] width 77 height 15
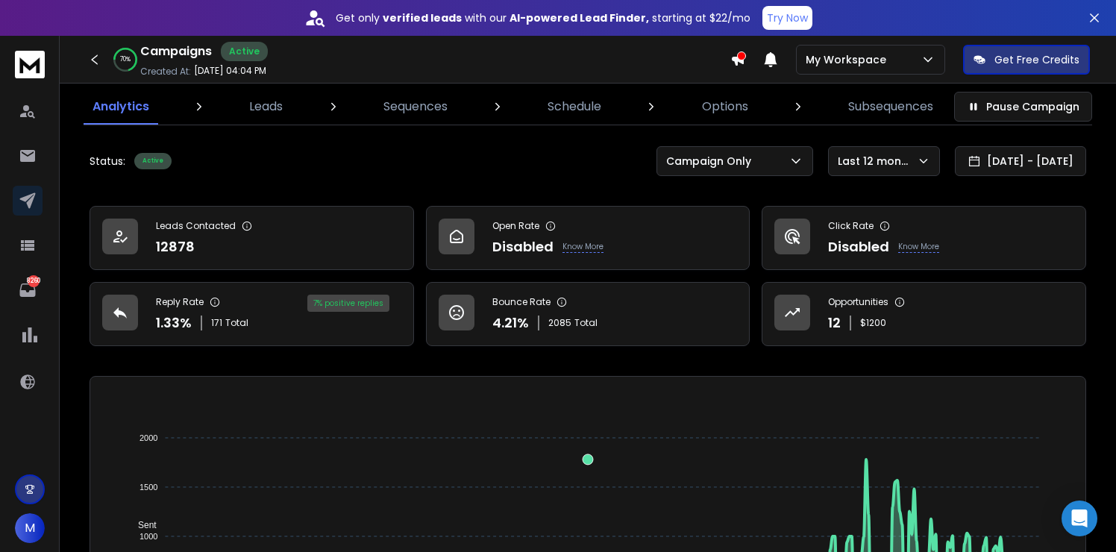
scroll to position [32, 0]
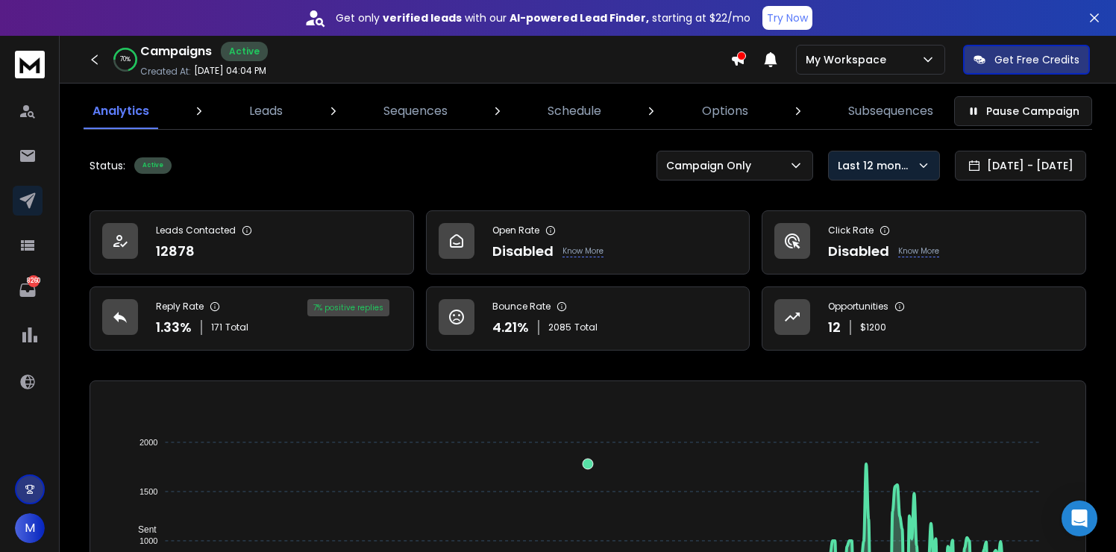
click at [837, 172] on p "Last 12 months" at bounding box center [876, 165] width 79 height 15
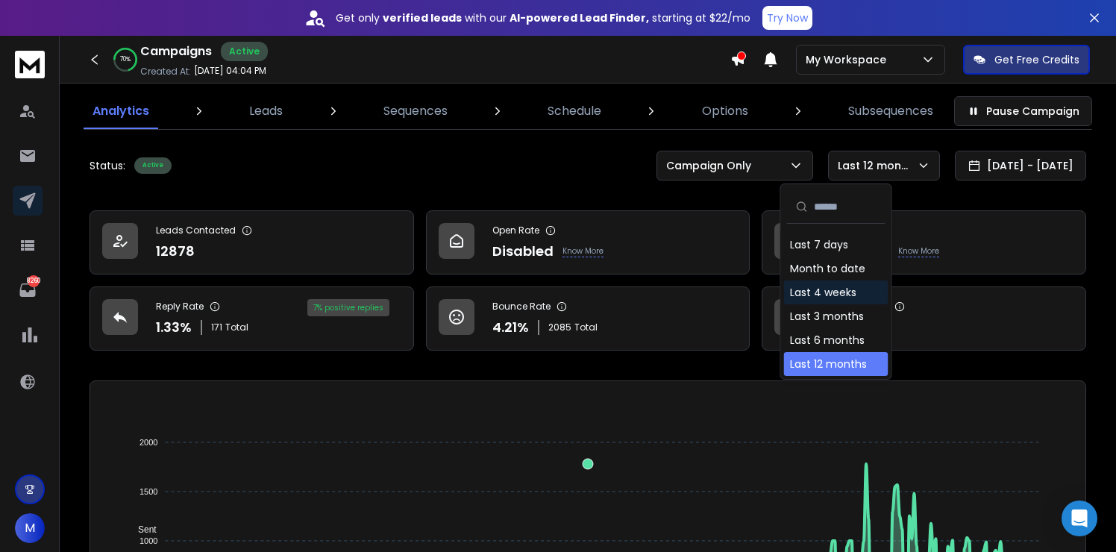
click at [863, 288] on div "Last 4 weeks" at bounding box center [836, 292] width 104 height 24
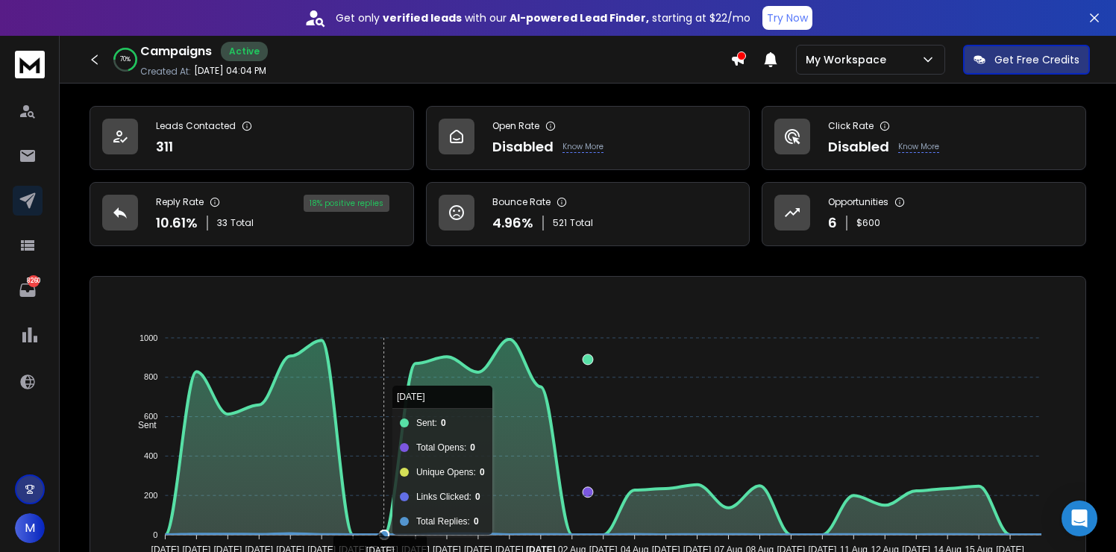
scroll to position [0, 0]
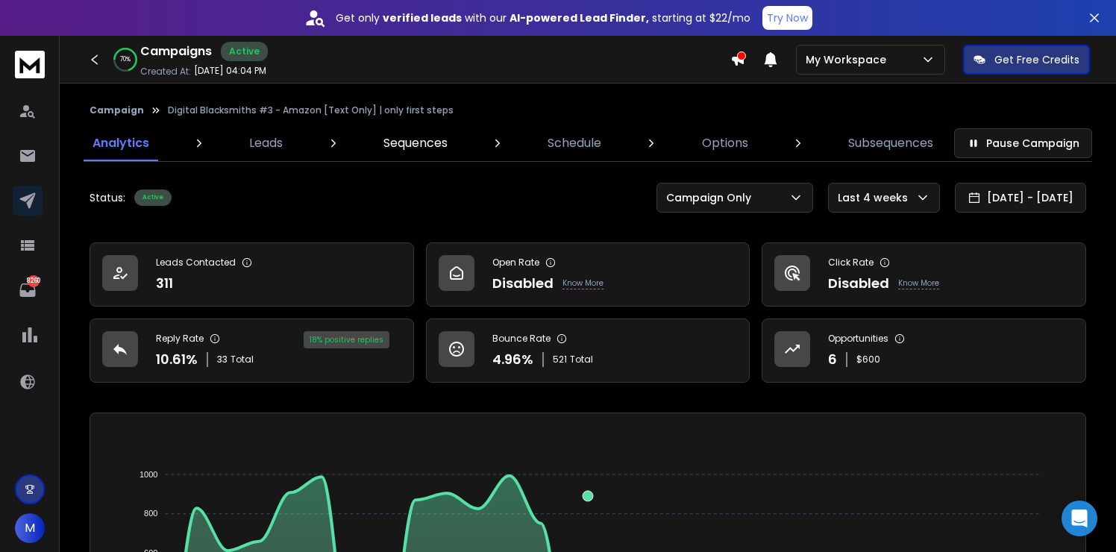
click at [391, 148] on p "Sequences" at bounding box center [415, 143] width 64 height 18
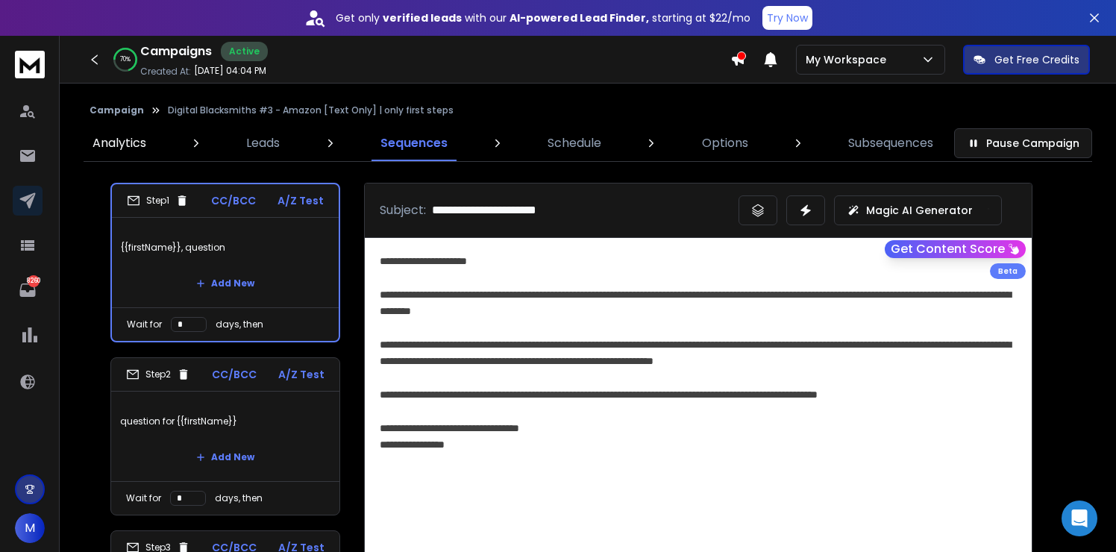
click at [123, 149] on p "Analytics" at bounding box center [119, 143] width 54 height 18
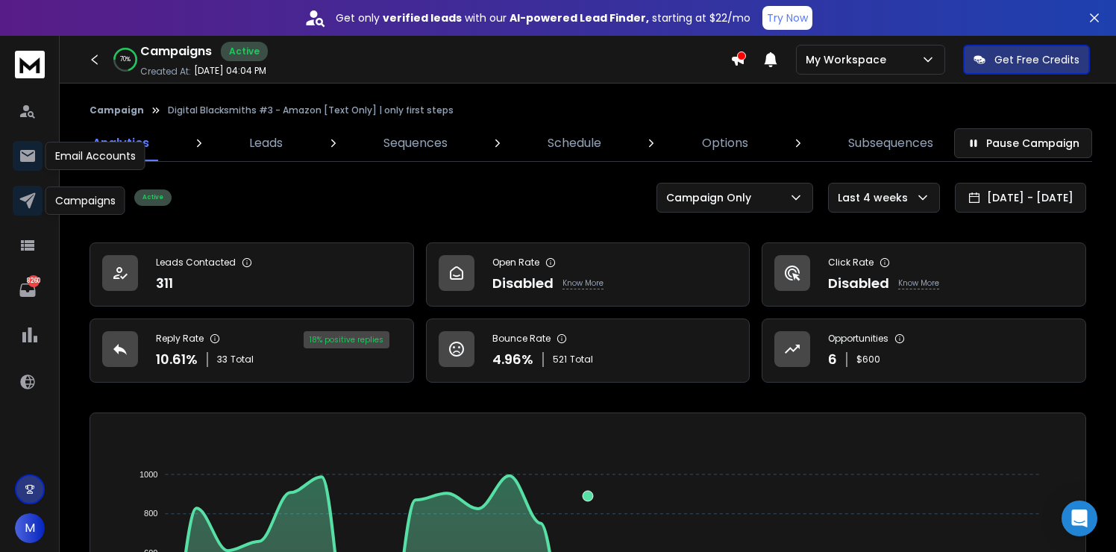
click at [30, 163] on icon at bounding box center [28, 156] width 18 height 18
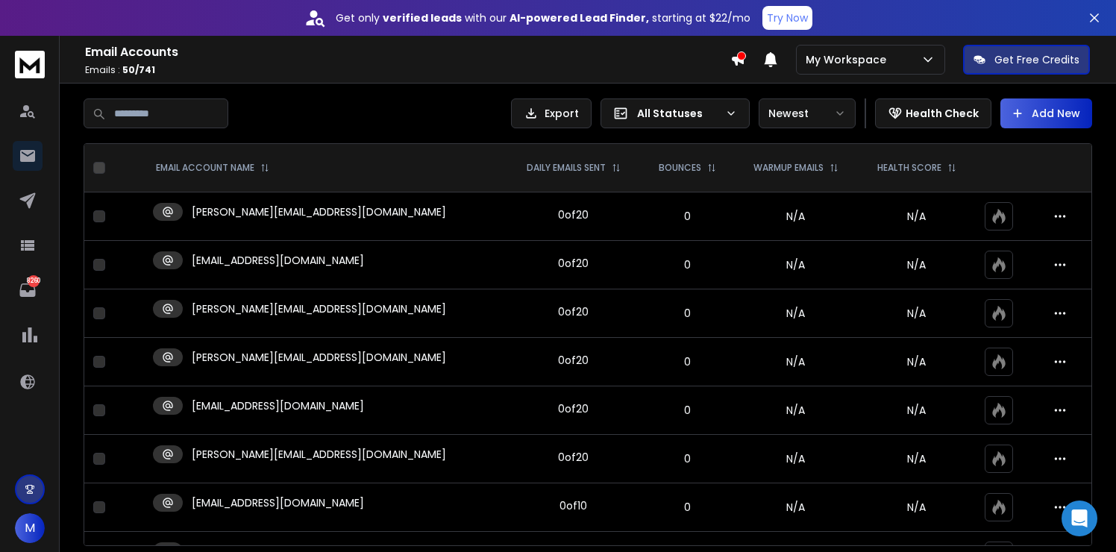
click at [163, 125] on input at bounding box center [156, 113] width 145 height 30
click at [19, 206] on icon at bounding box center [28, 201] width 18 height 18
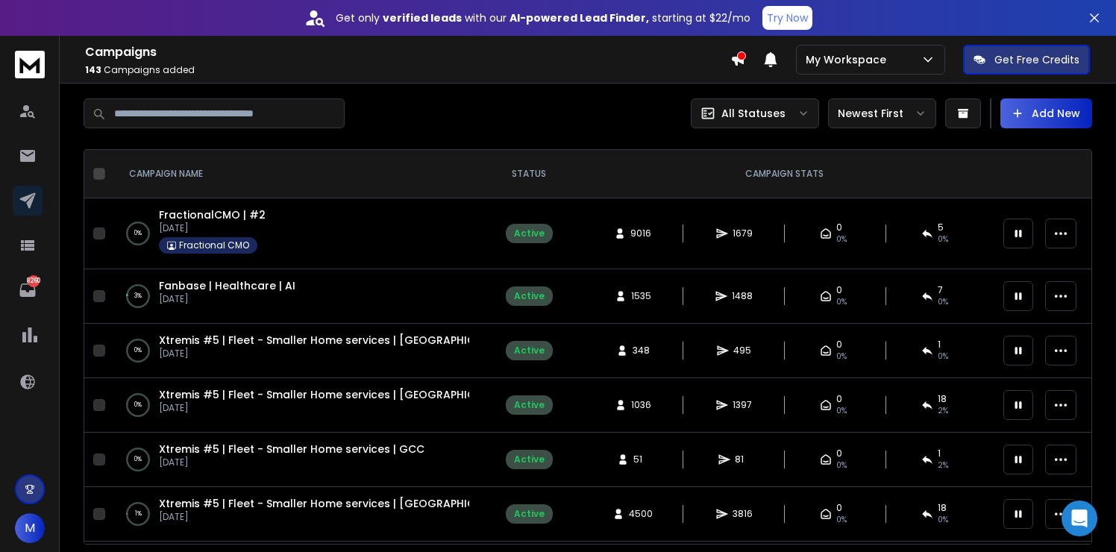
click at [161, 124] on input at bounding box center [214, 113] width 261 height 30
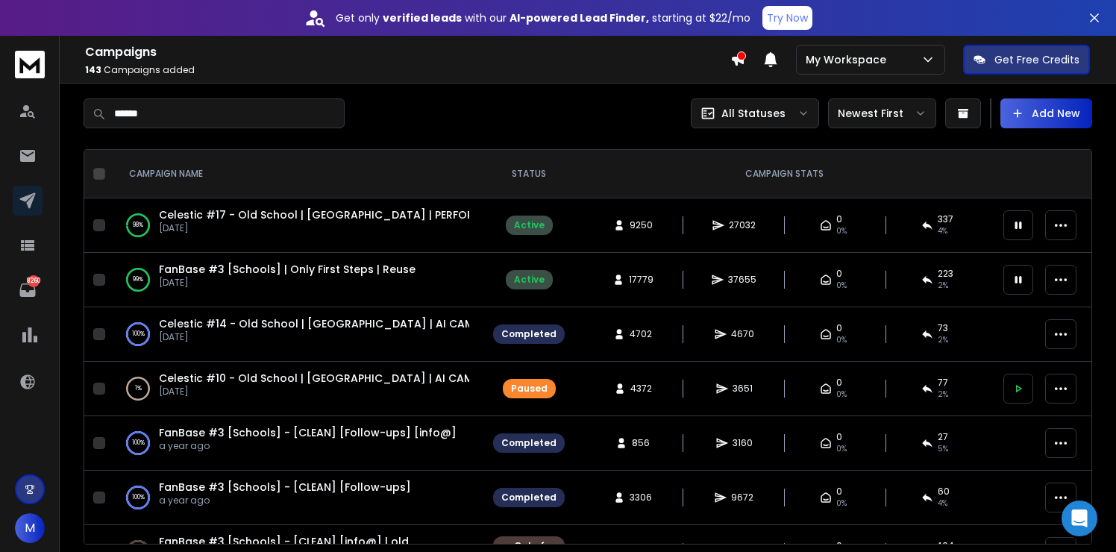
type input "******"
click at [338, 267] on span "FanBase #3 [Schools] | Only First Steps | Reuse" at bounding box center [287, 269] width 257 height 15
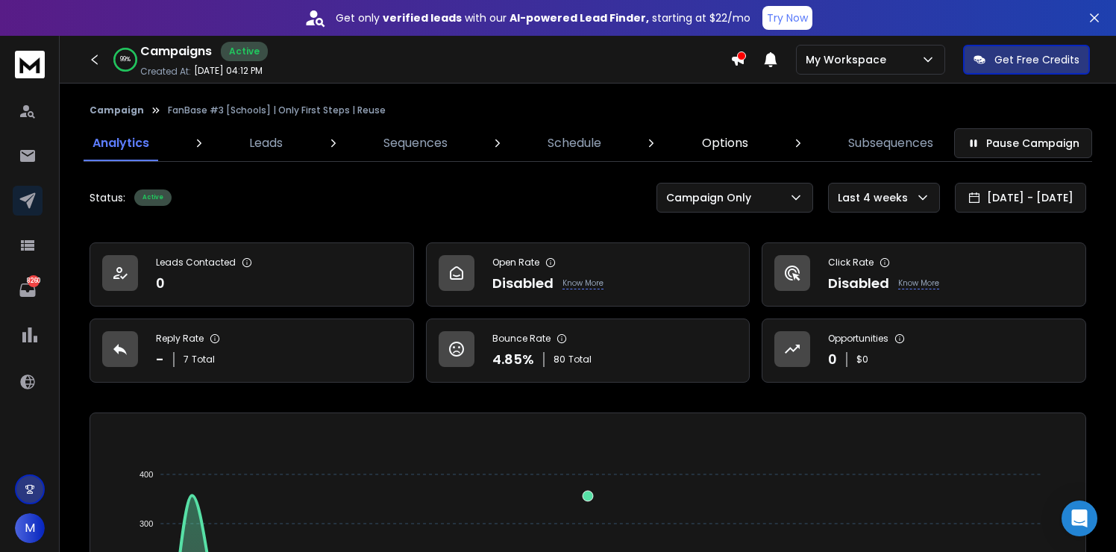
click at [714, 139] on p "Options" at bounding box center [725, 143] width 46 height 18
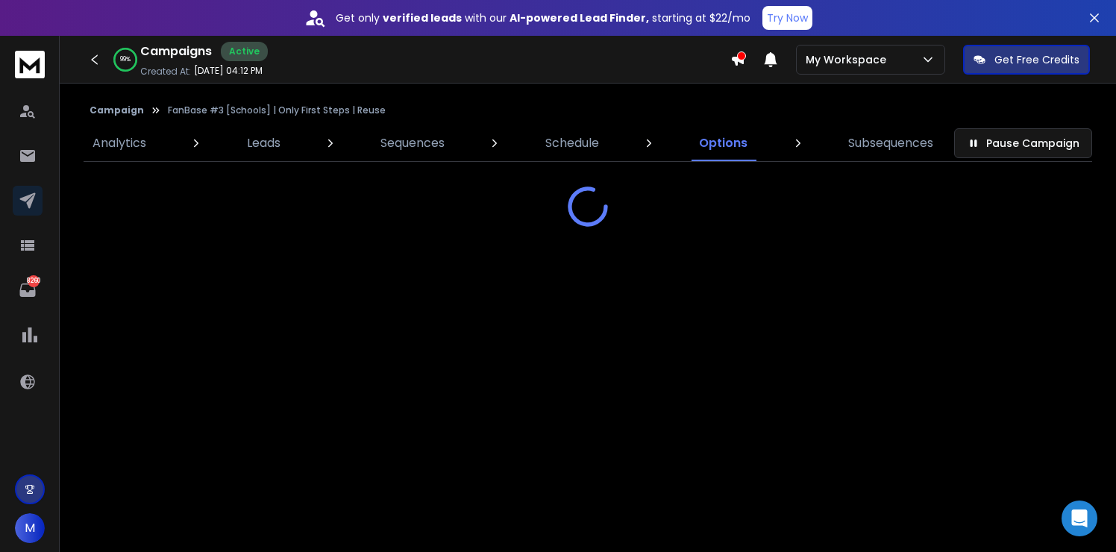
select select "*"
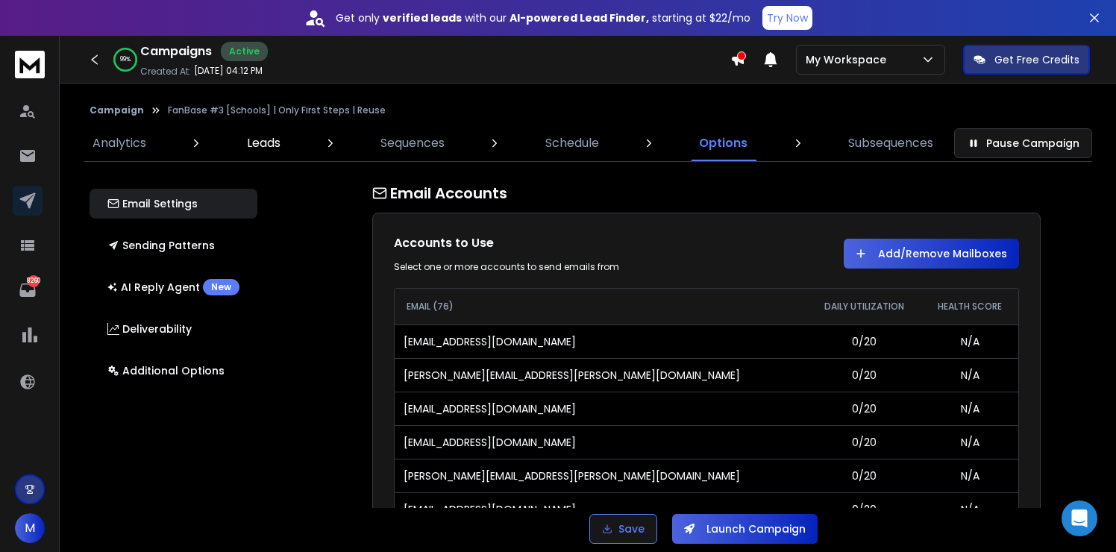
click at [273, 148] on p "Leads" at bounding box center [264, 143] width 34 height 18
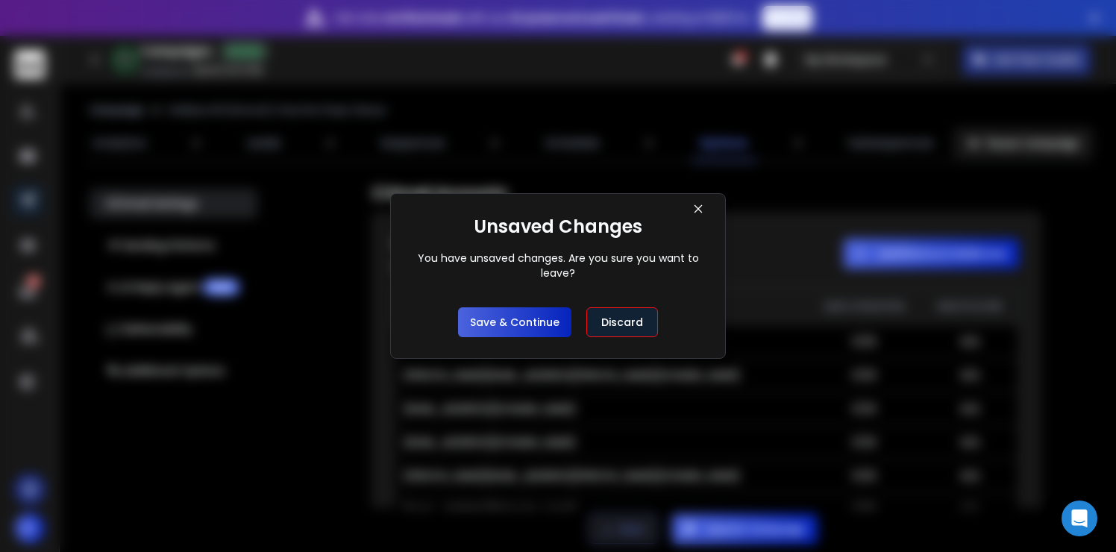
click at [609, 318] on button "Discard" at bounding box center [622, 322] width 72 height 30
